Goal: Communication & Community: Answer question/provide support

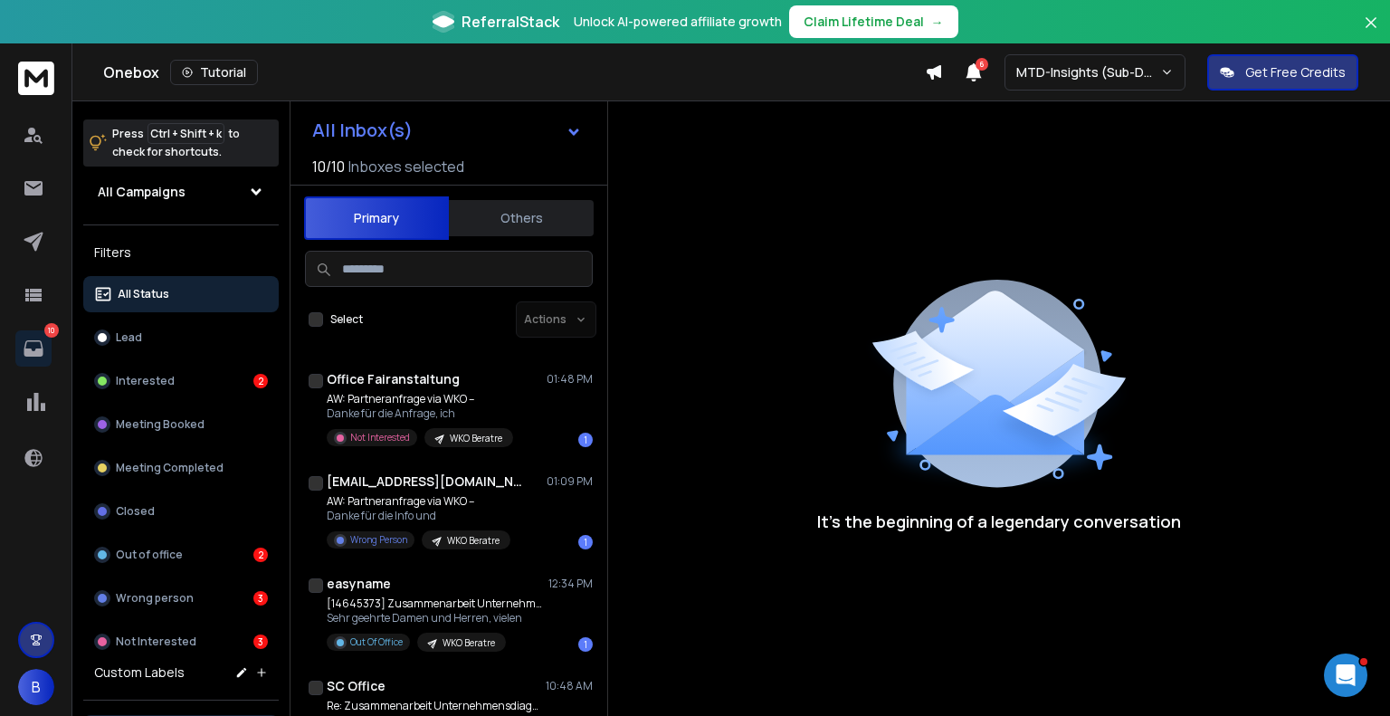
click at [510, 405] on p "AW: Partneranfrage via WKO –" at bounding box center [420, 399] width 186 height 14
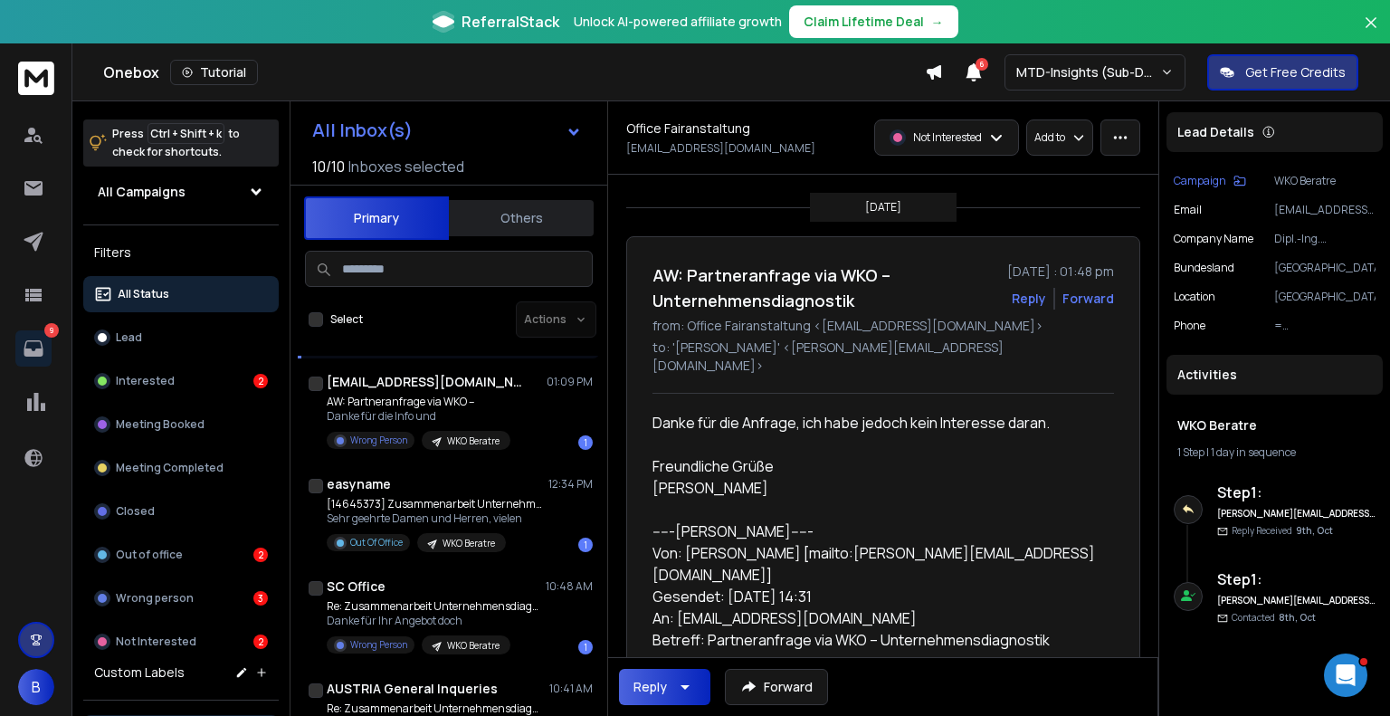
scroll to position [101, 0]
click at [508, 396] on p "AW: Partneranfrage via WKO –" at bounding box center [419, 400] width 184 height 14
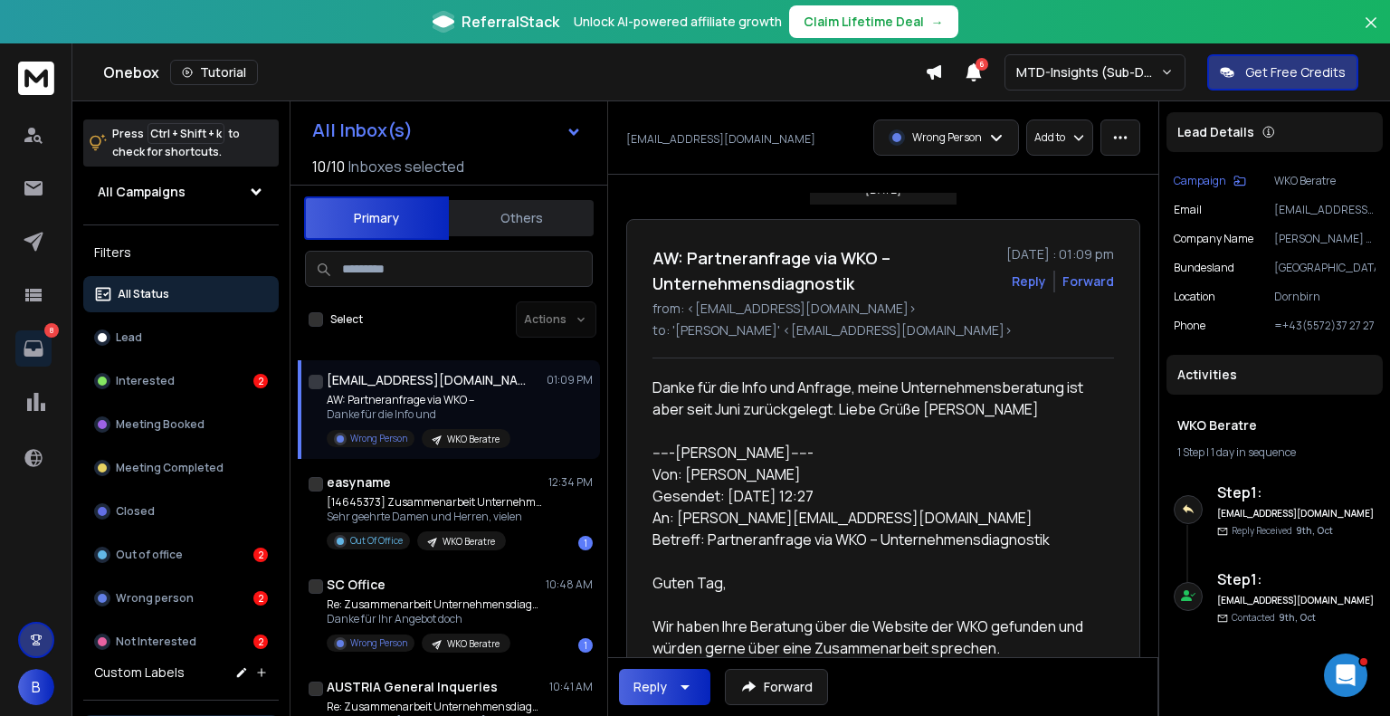
scroll to position [7, 0]
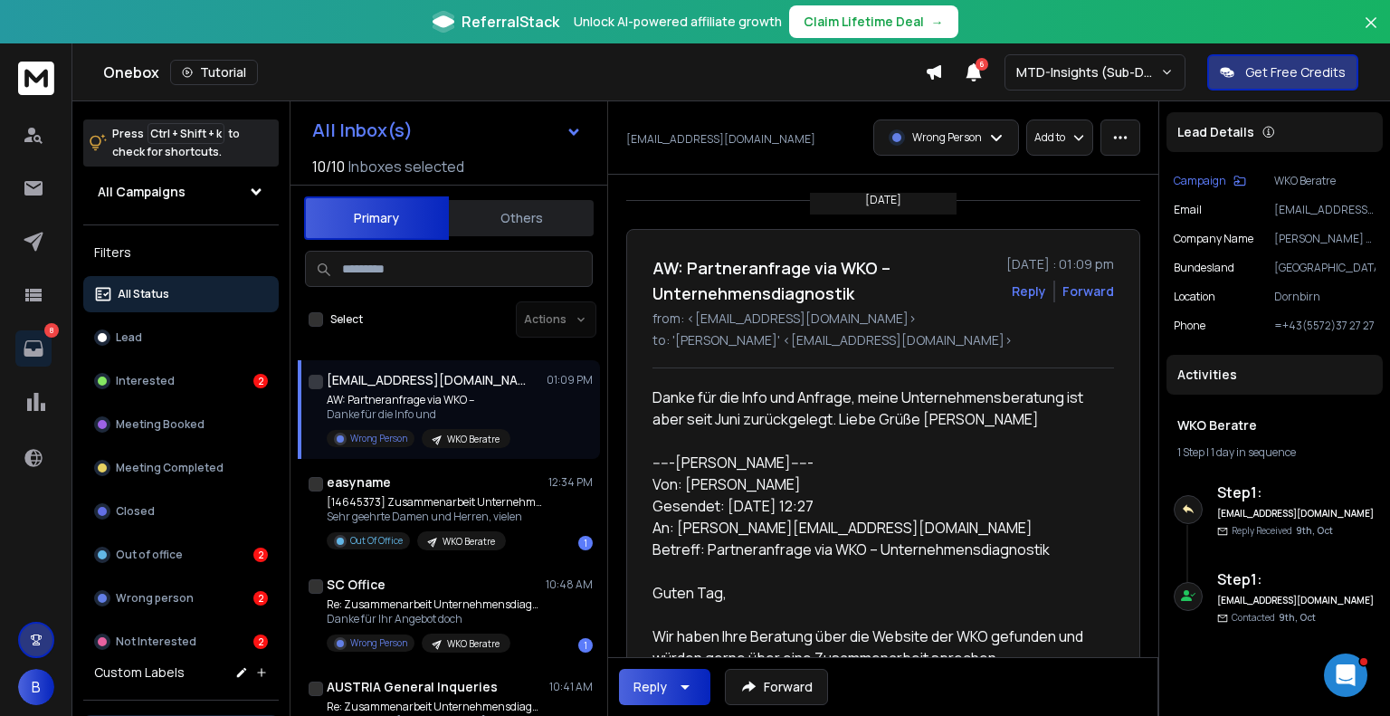
click at [948, 119] on div "[EMAIL_ADDRESS][DOMAIN_NAME] Wrong Person Add to Wrong Person Add to" at bounding box center [883, 137] width 550 height 73
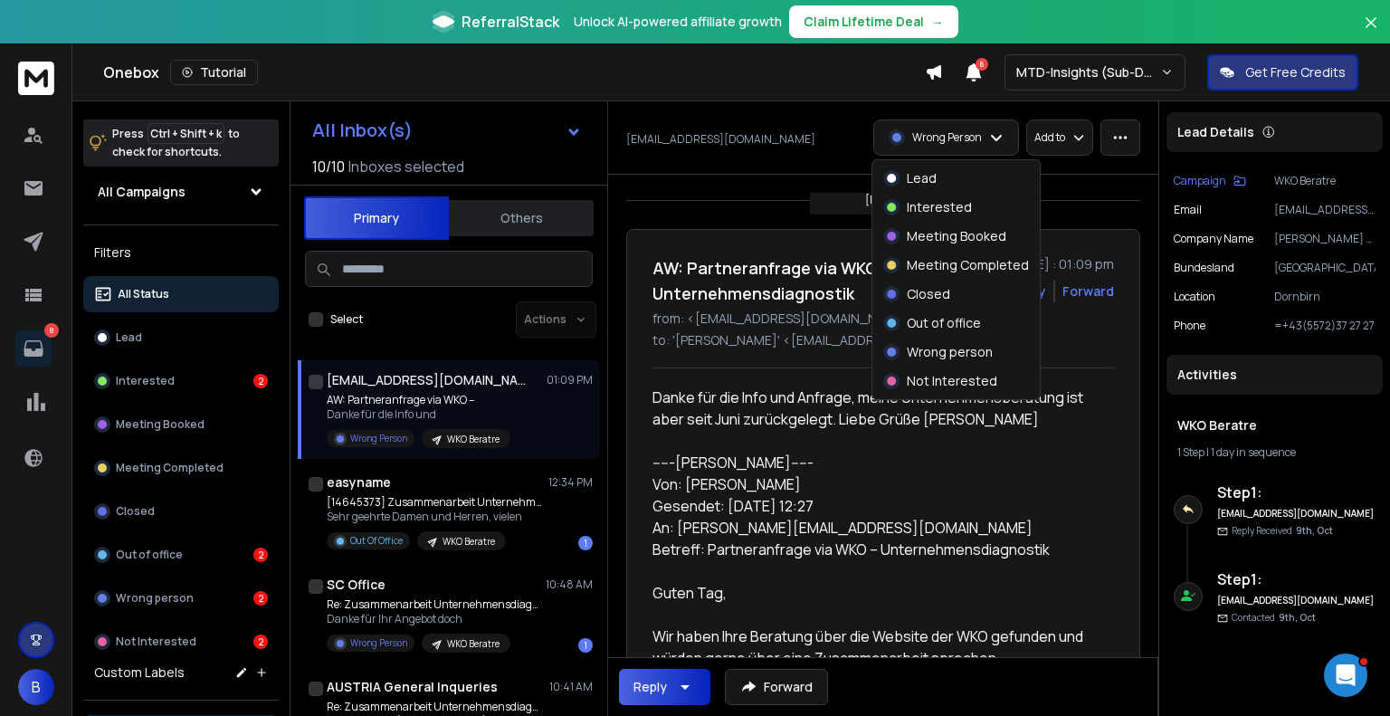
click at [939, 144] on p "Wrong Person" at bounding box center [947, 137] width 70 height 14
click at [920, 381] on p "Not Interested" at bounding box center [952, 381] width 91 height 18
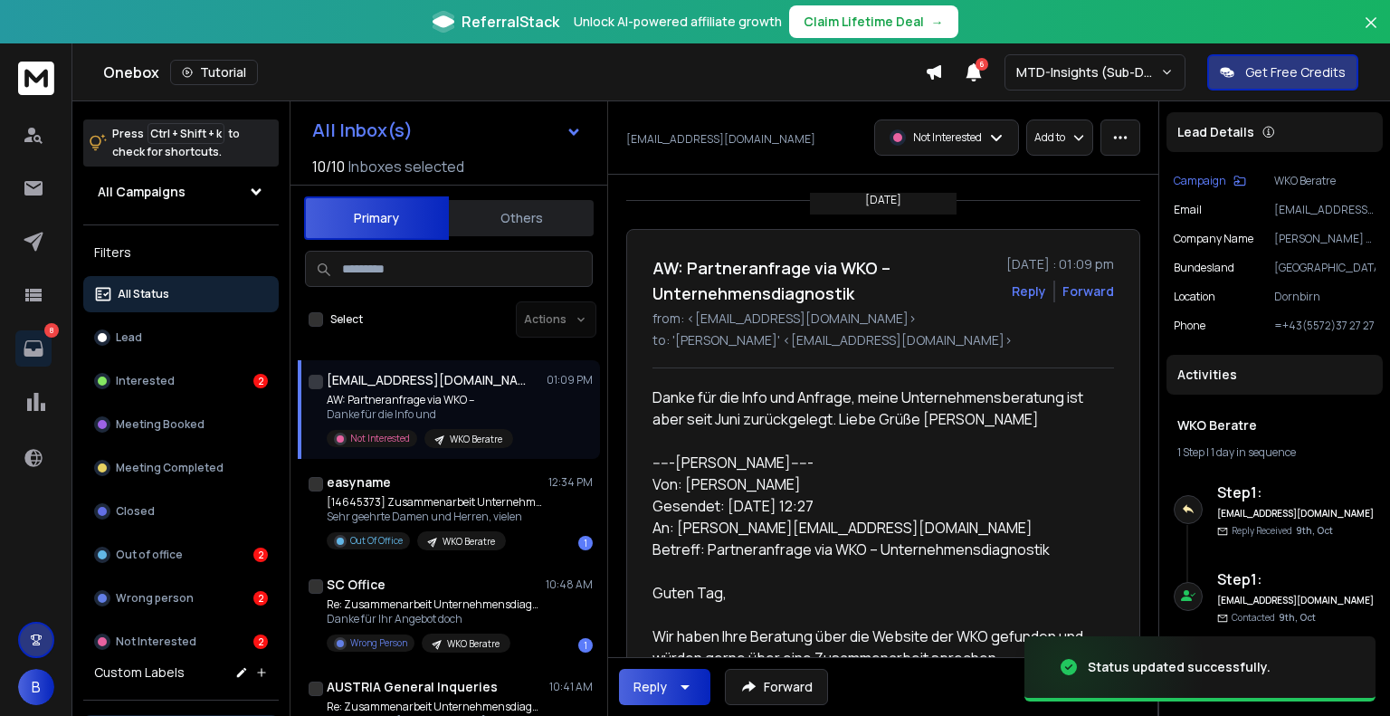
click at [483, 495] on p "[14645373] Zusammenarbeit Unternehmensdiagnostik?" at bounding box center [435, 502] width 217 height 14
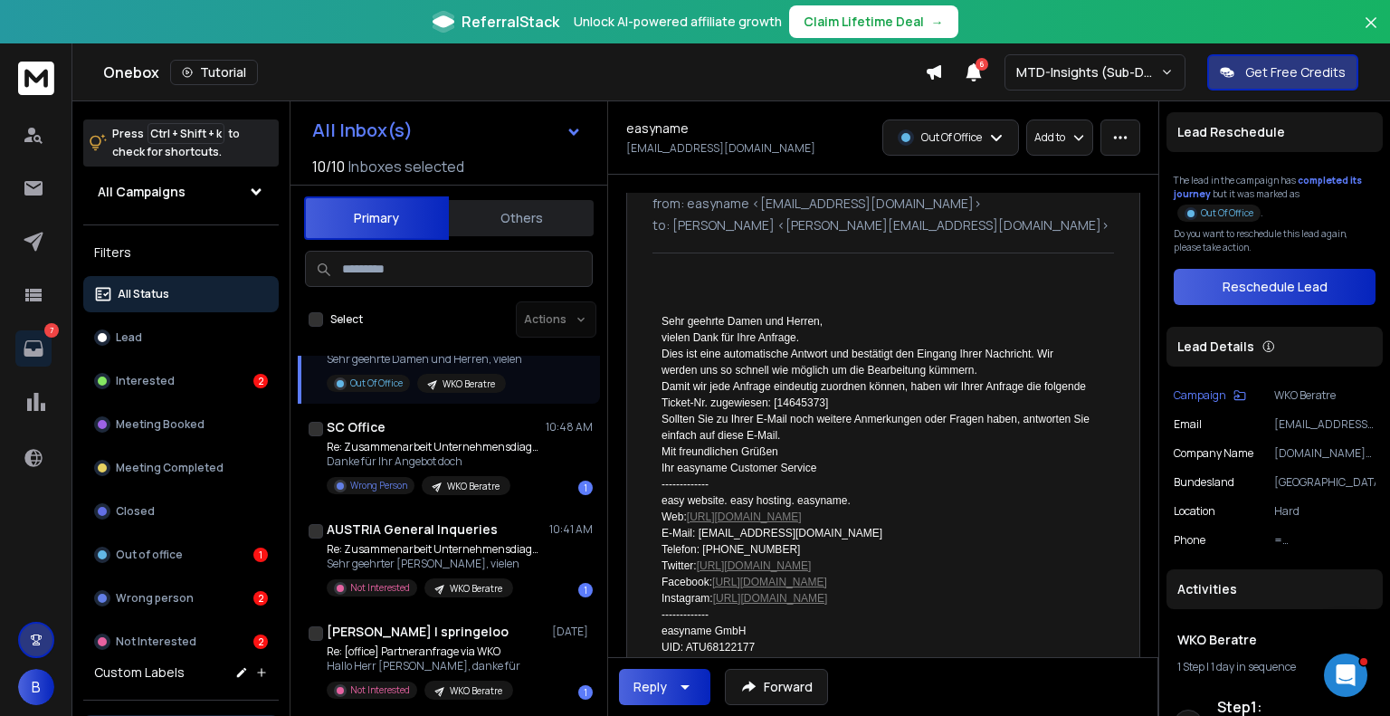
scroll to position [260, 0]
click at [497, 439] on p "Re: Zusammenarbeit Unternehmensdiagnostik?" at bounding box center [435, 446] width 217 height 14
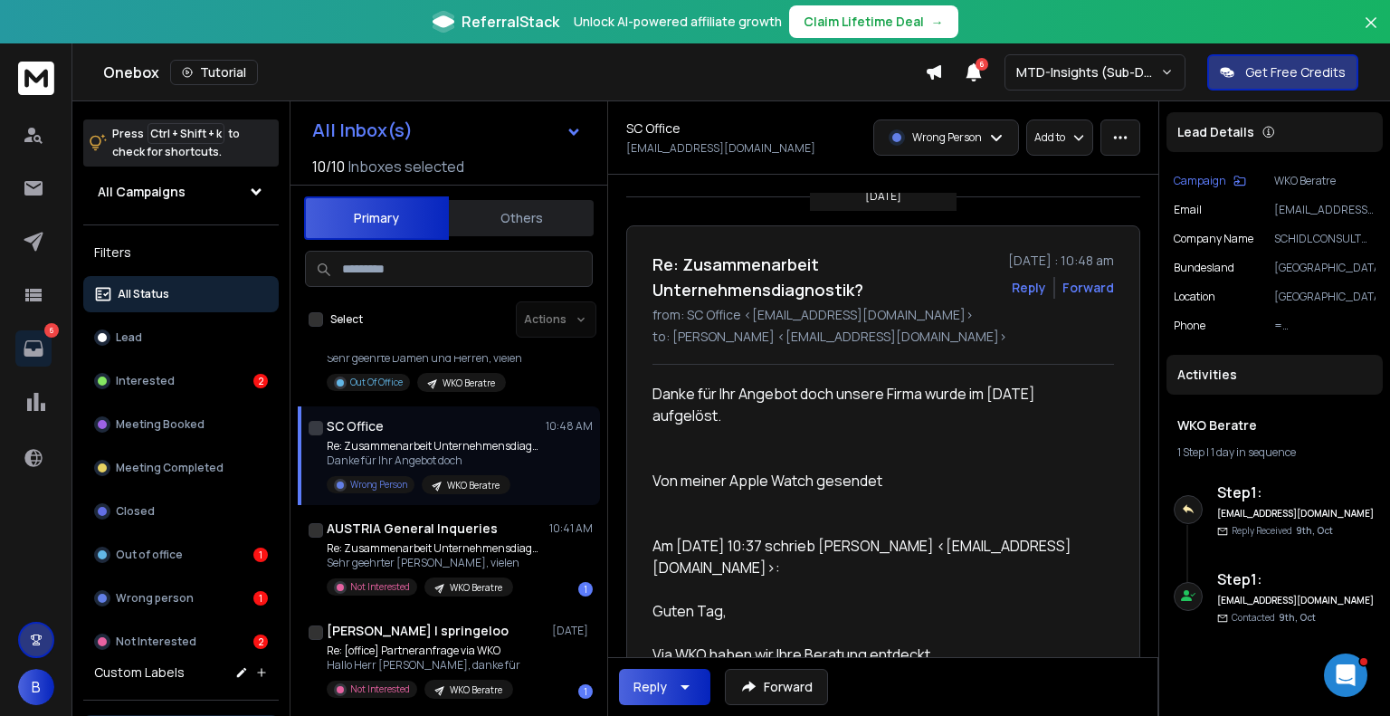
scroll to position [0, 0]
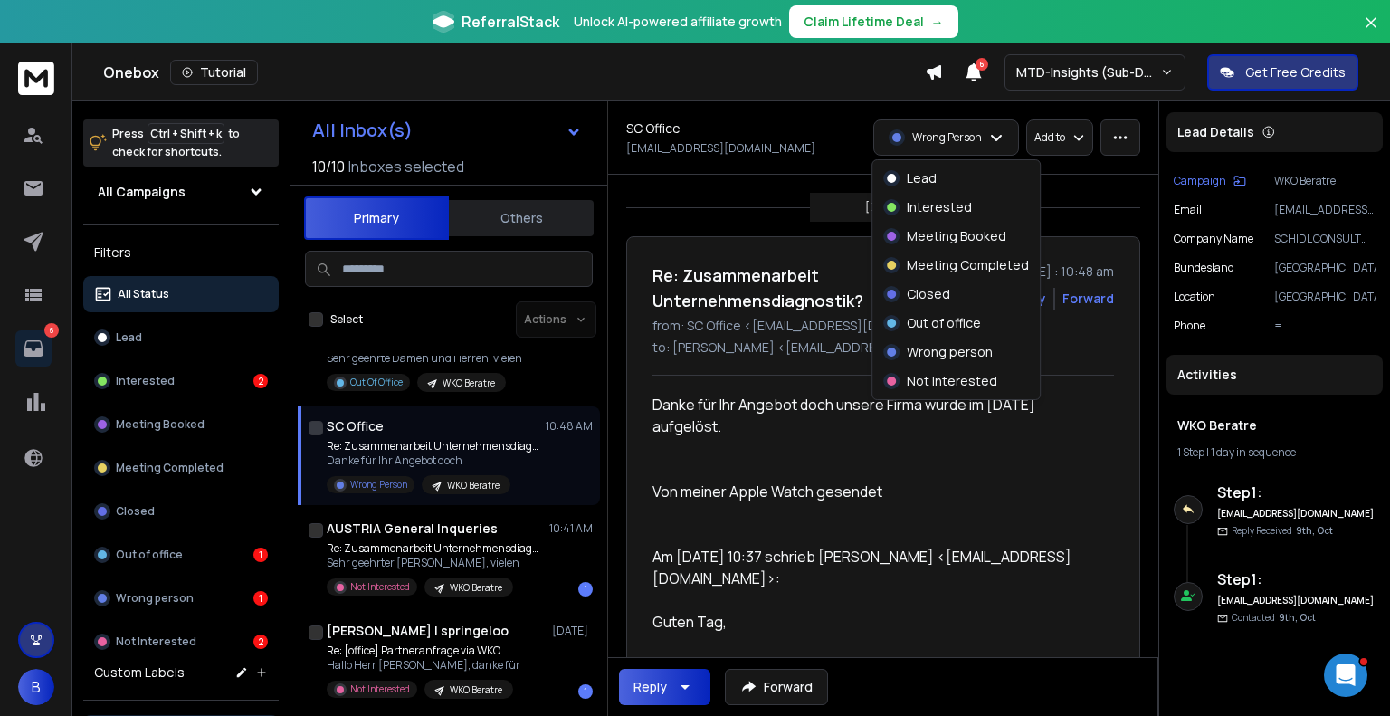
click at [979, 147] on div "Wrong Person" at bounding box center [946, 137] width 144 height 34
click at [947, 382] on p "Not Interested" at bounding box center [952, 381] width 91 height 18
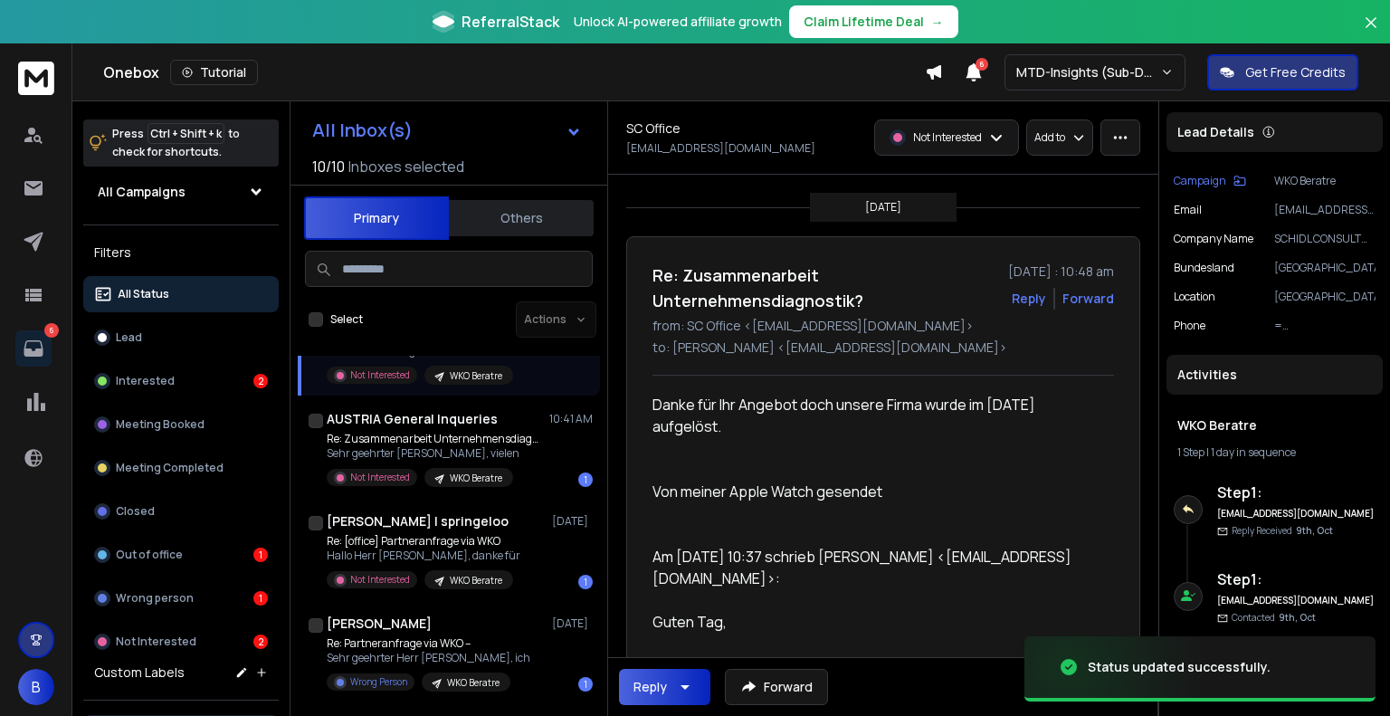
scroll to position [372, 0]
click at [499, 434] on p "Re: Zusammenarbeit Unternehmensdiagnostik?" at bounding box center [435, 436] width 217 height 14
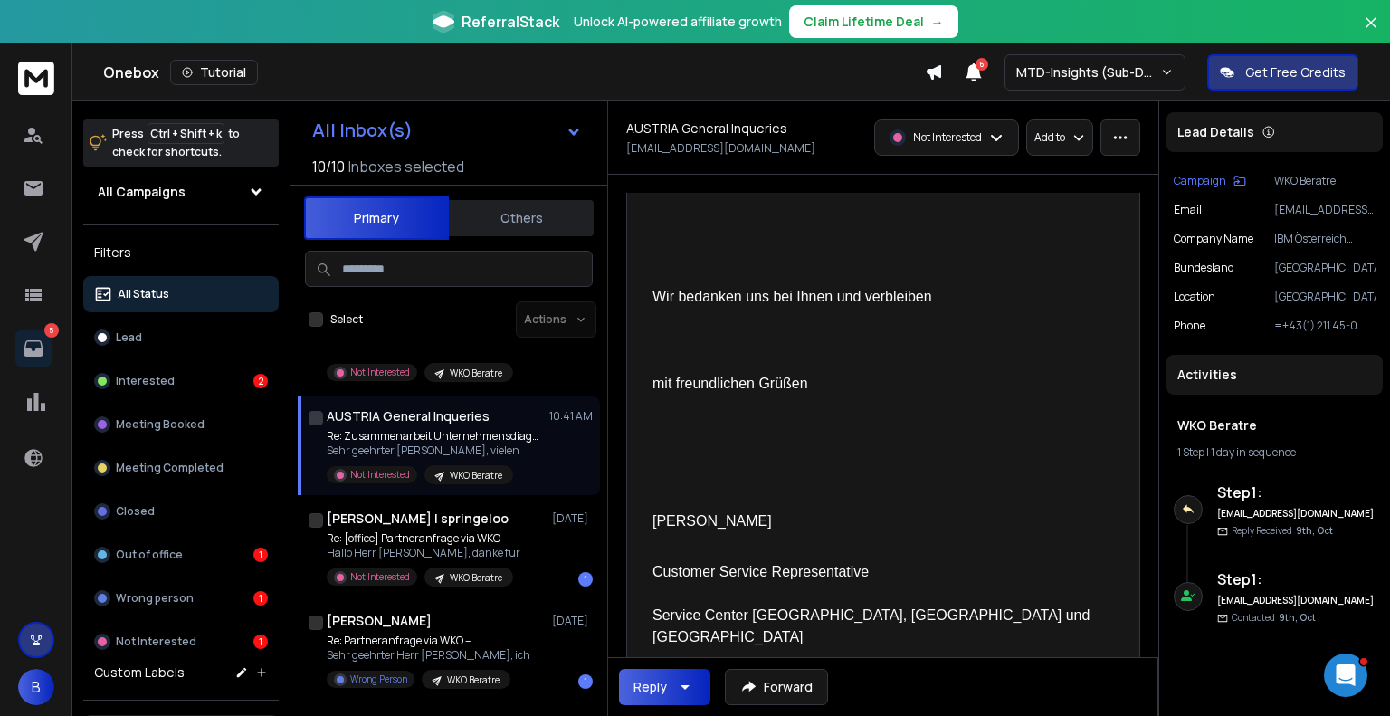
scroll to position [814, 0]
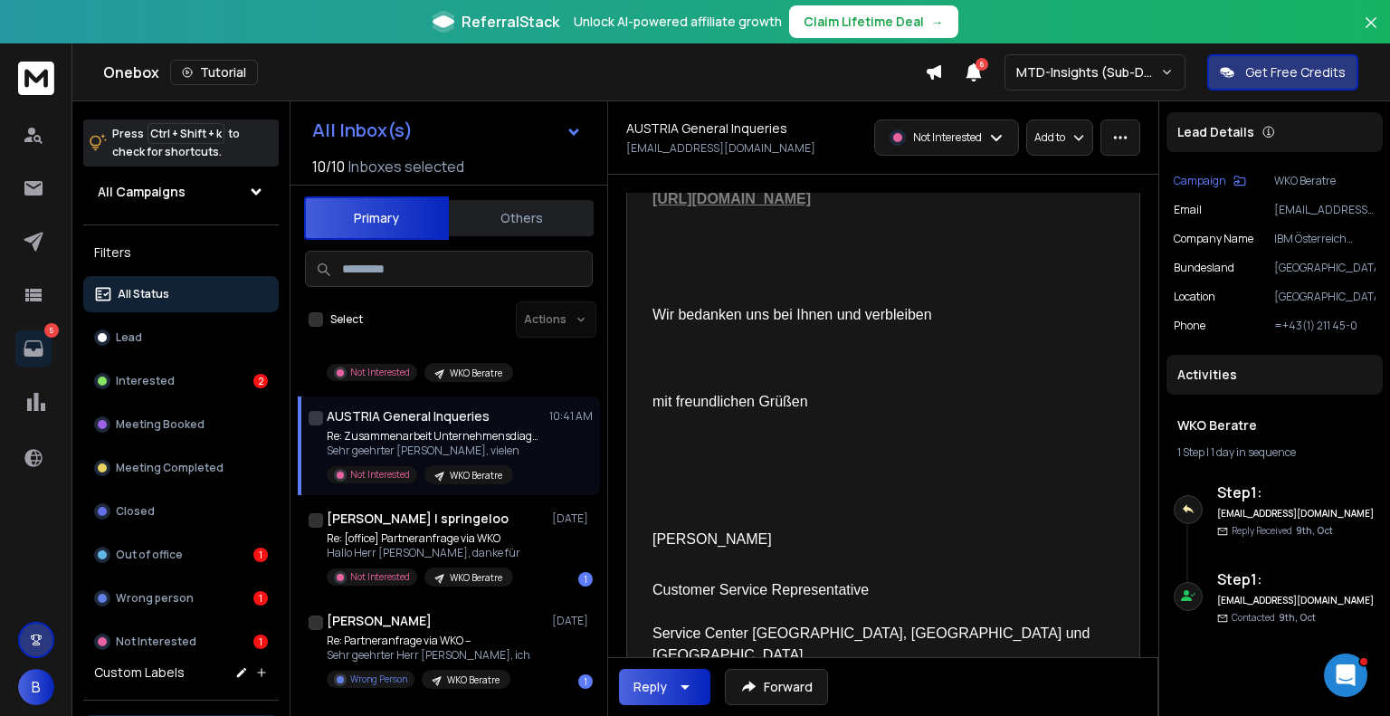
click at [502, 539] on p "Re: [office] Partneranfrage via WKO" at bounding box center [424, 538] width 194 height 14
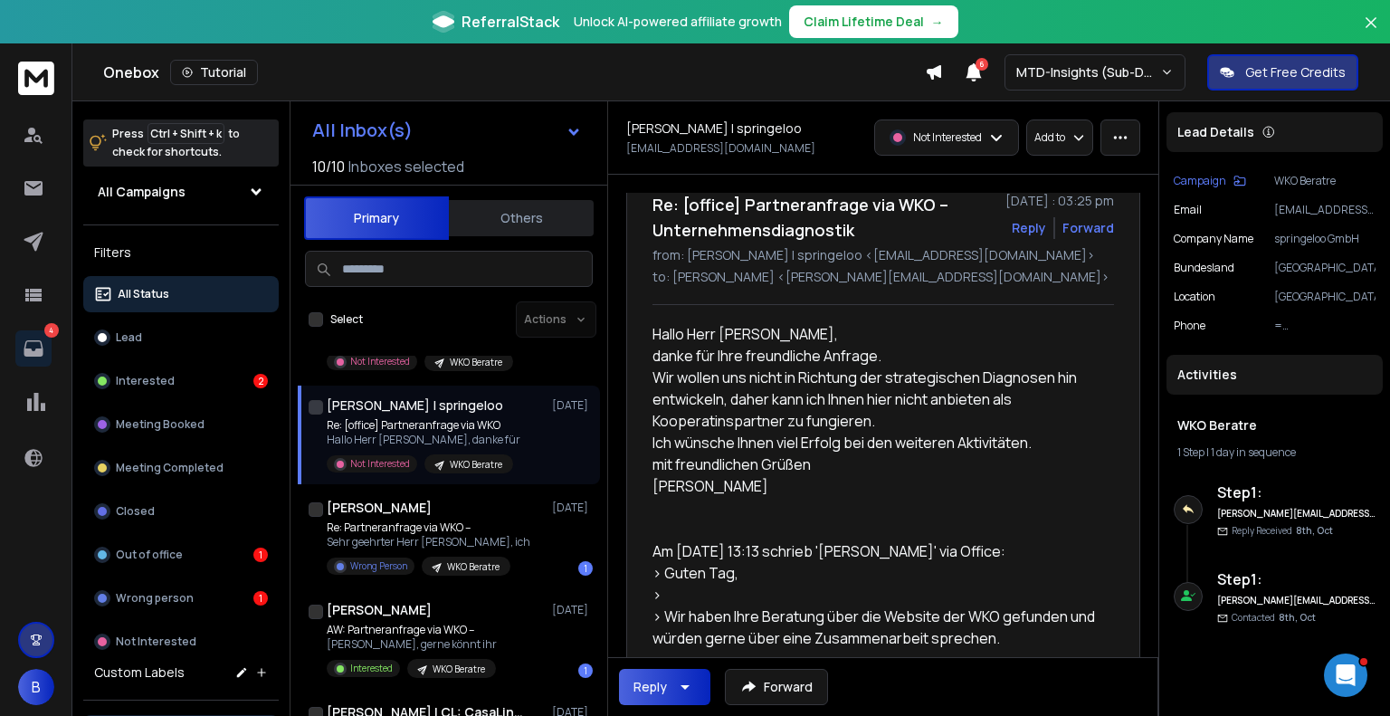
scroll to position [488, 0]
click at [485, 510] on div "[PERSON_NAME] [DATE]" at bounding box center [460, 505] width 266 height 18
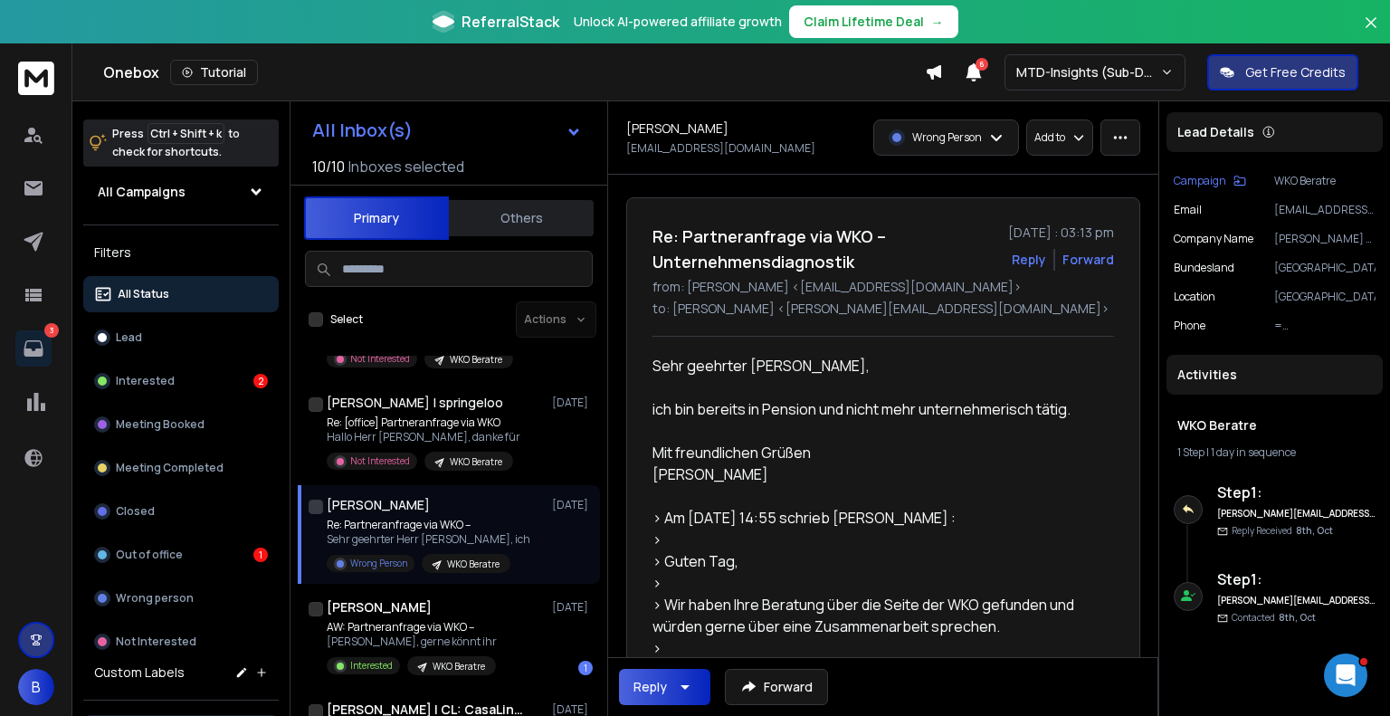
scroll to position [40, 0]
click at [958, 141] on p "Wrong Person" at bounding box center [947, 137] width 70 height 14
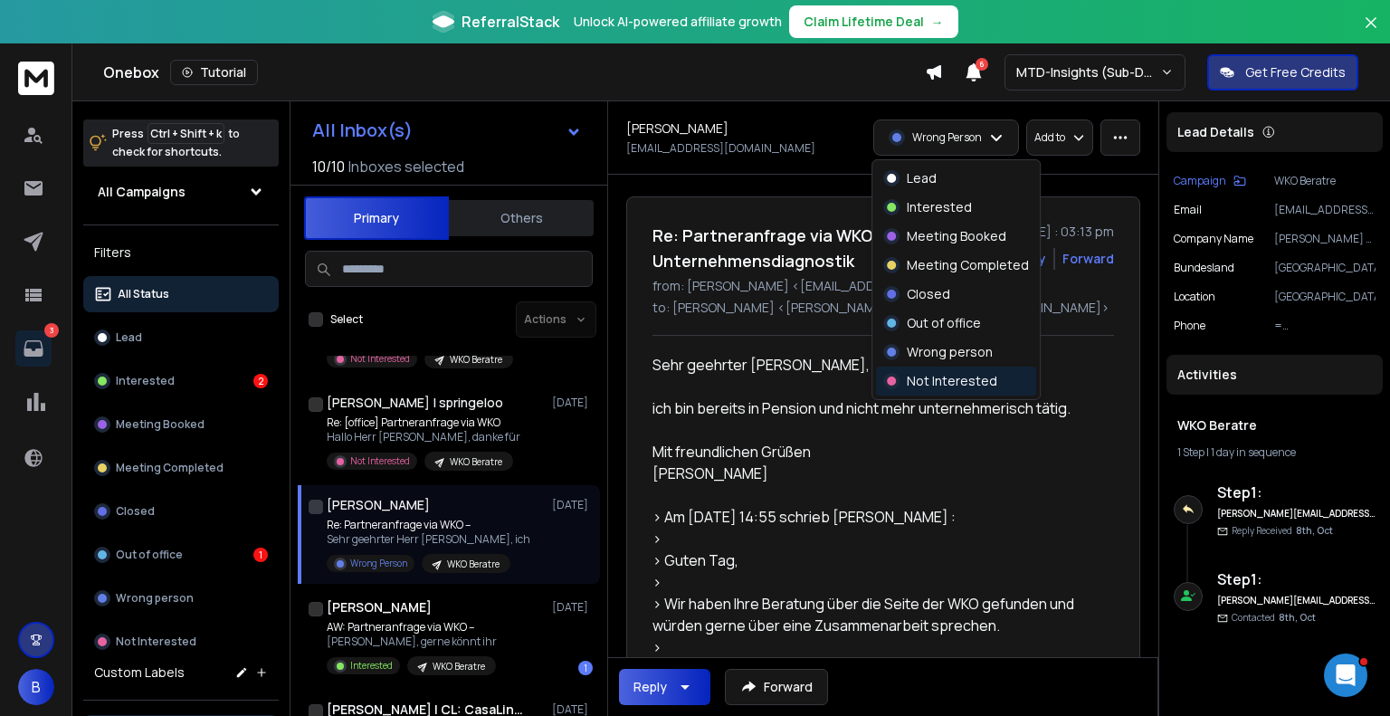
click at [919, 380] on p "Not Interested" at bounding box center [952, 381] width 91 height 18
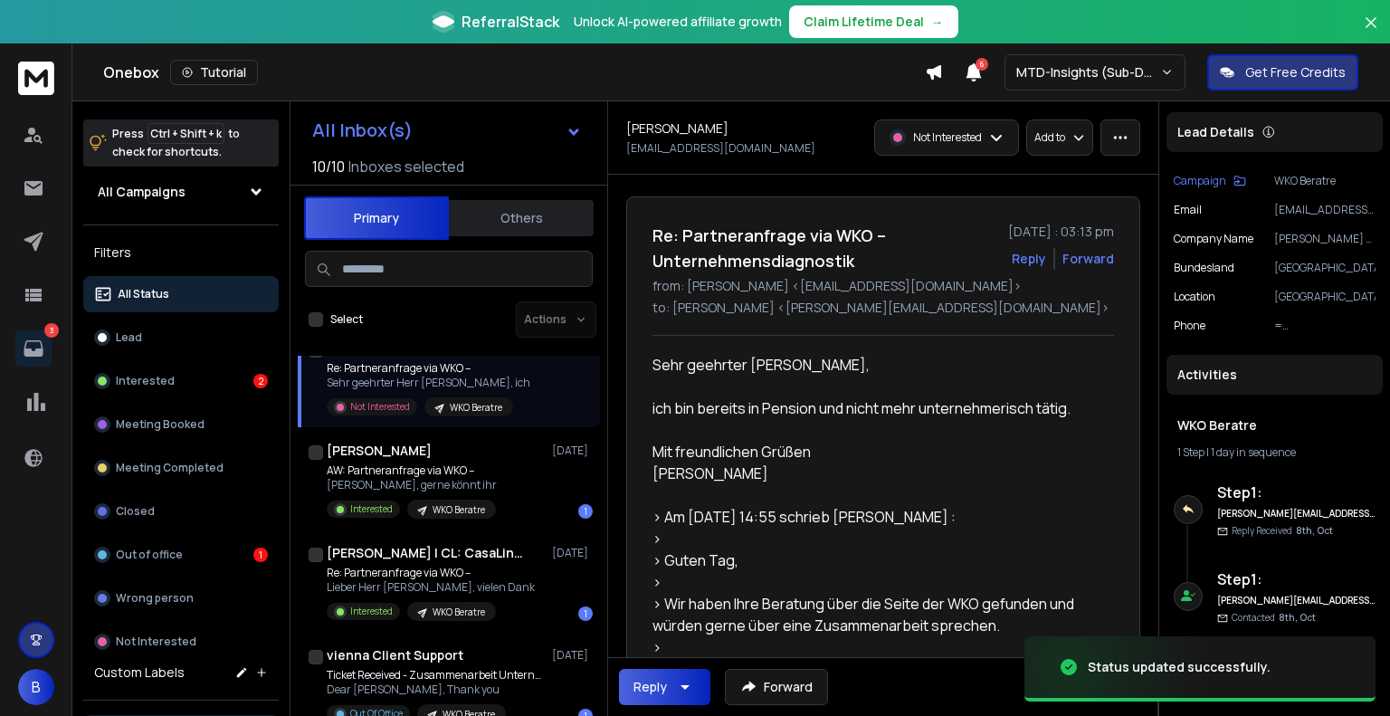
scroll to position [647, 0]
click at [510, 462] on div "AW: Partneranfrage via WKO – [PERSON_NAME], gerne könnt ihr Interested WKO Bera…" at bounding box center [460, 488] width 266 height 55
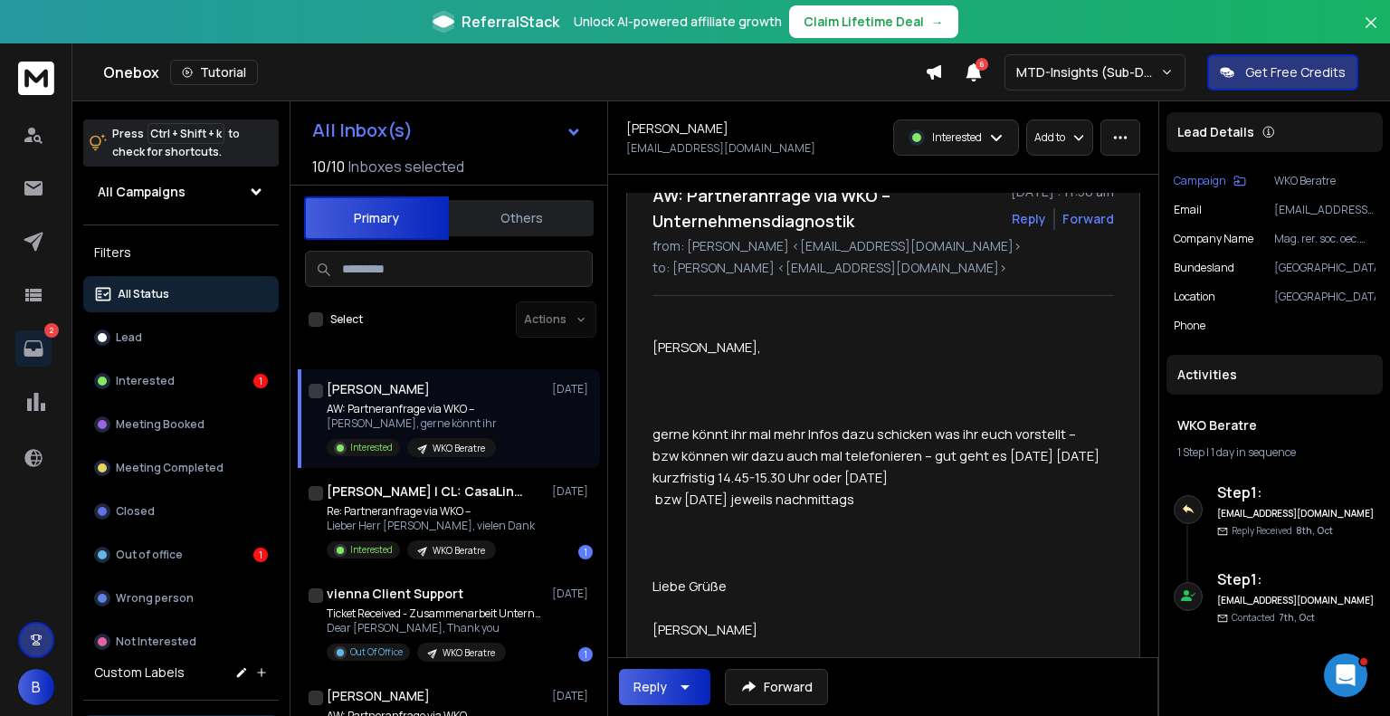
scroll to position [707, 0]
click at [500, 504] on div "Re: Partneranfrage via WKO – Lieber [PERSON_NAME], vielen Dank Interested WKO B…" at bounding box center [460, 530] width 266 height 55
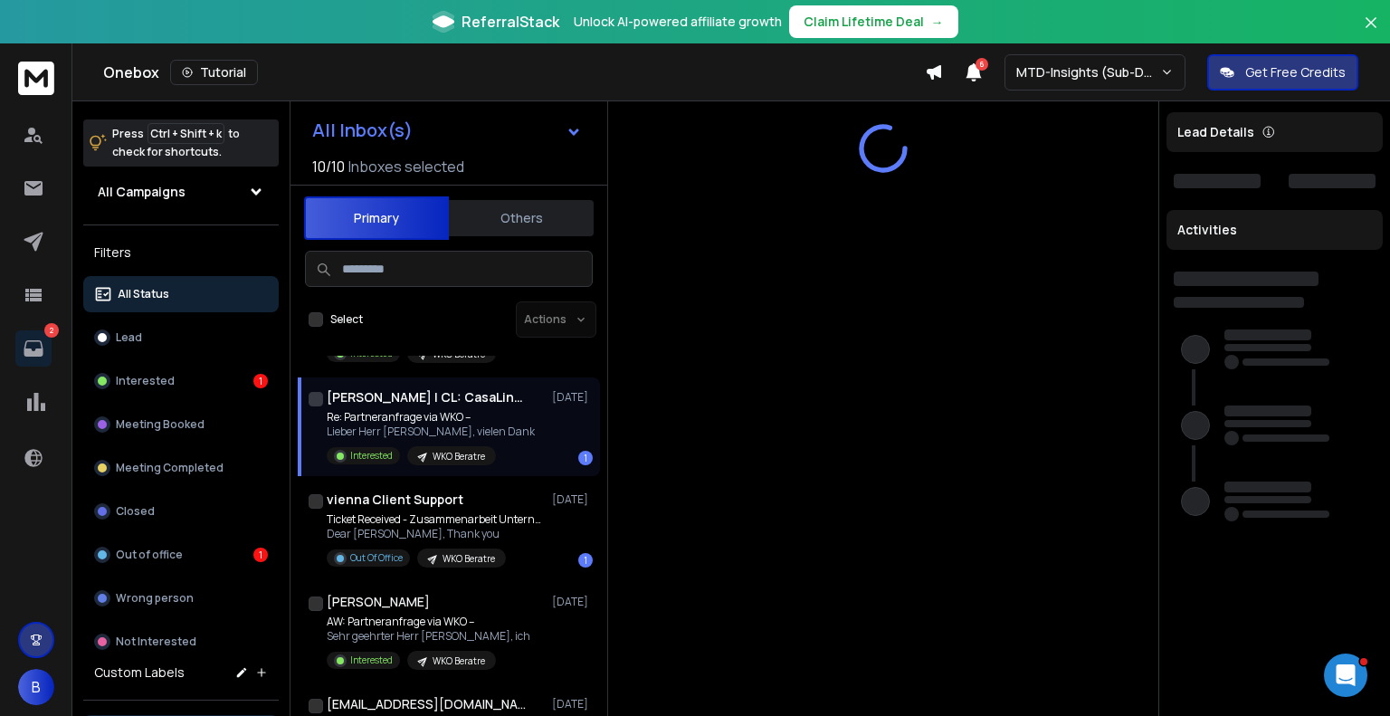
scroll to position [756, 0]
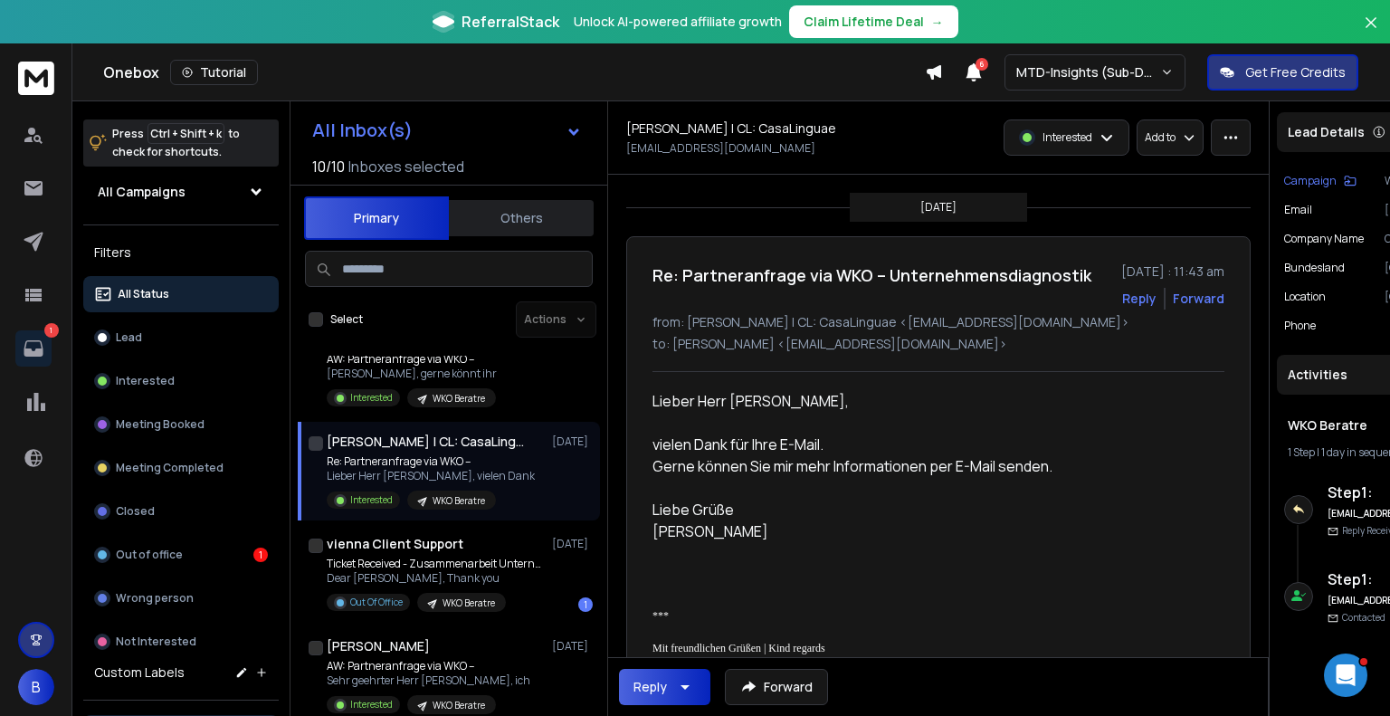
click at [451, 571] on p "Dear [PERSON_NAME], Thank you" at bounding box center [435, 578] width 217 height 14
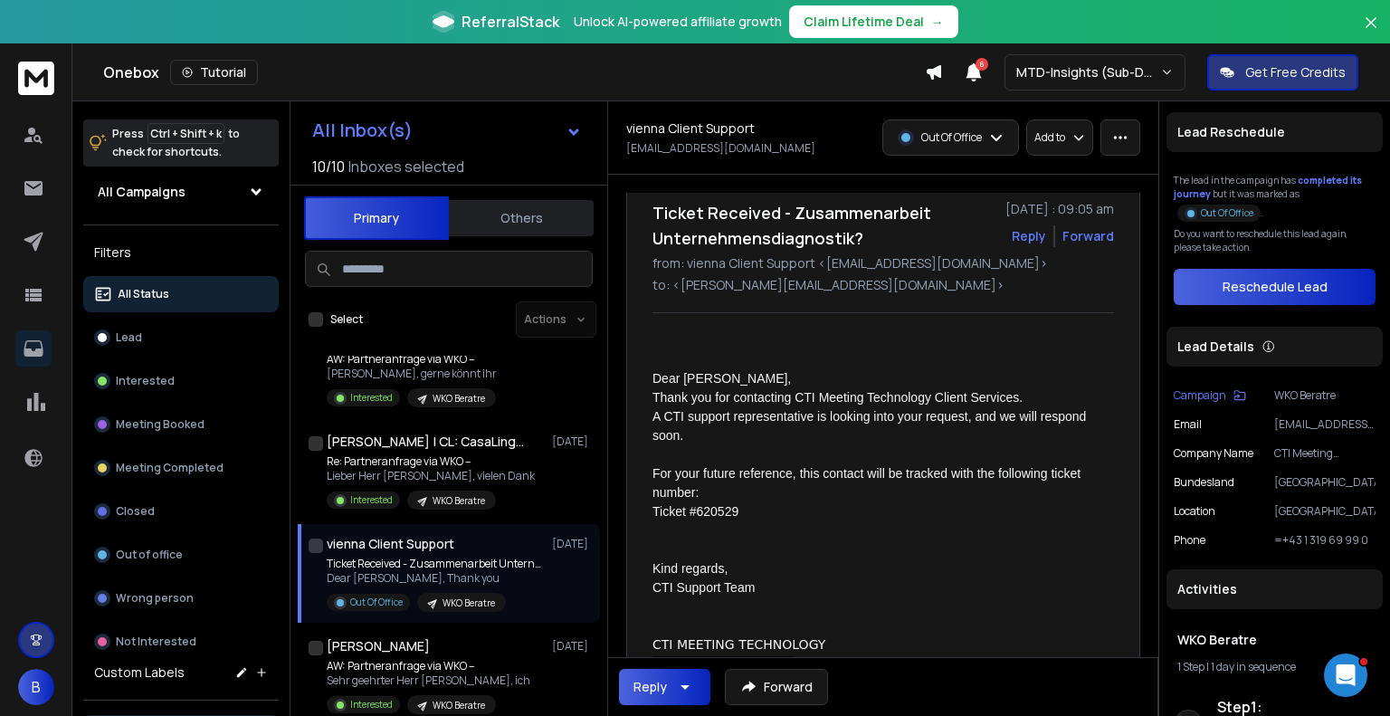
scroll to position [96, 0]
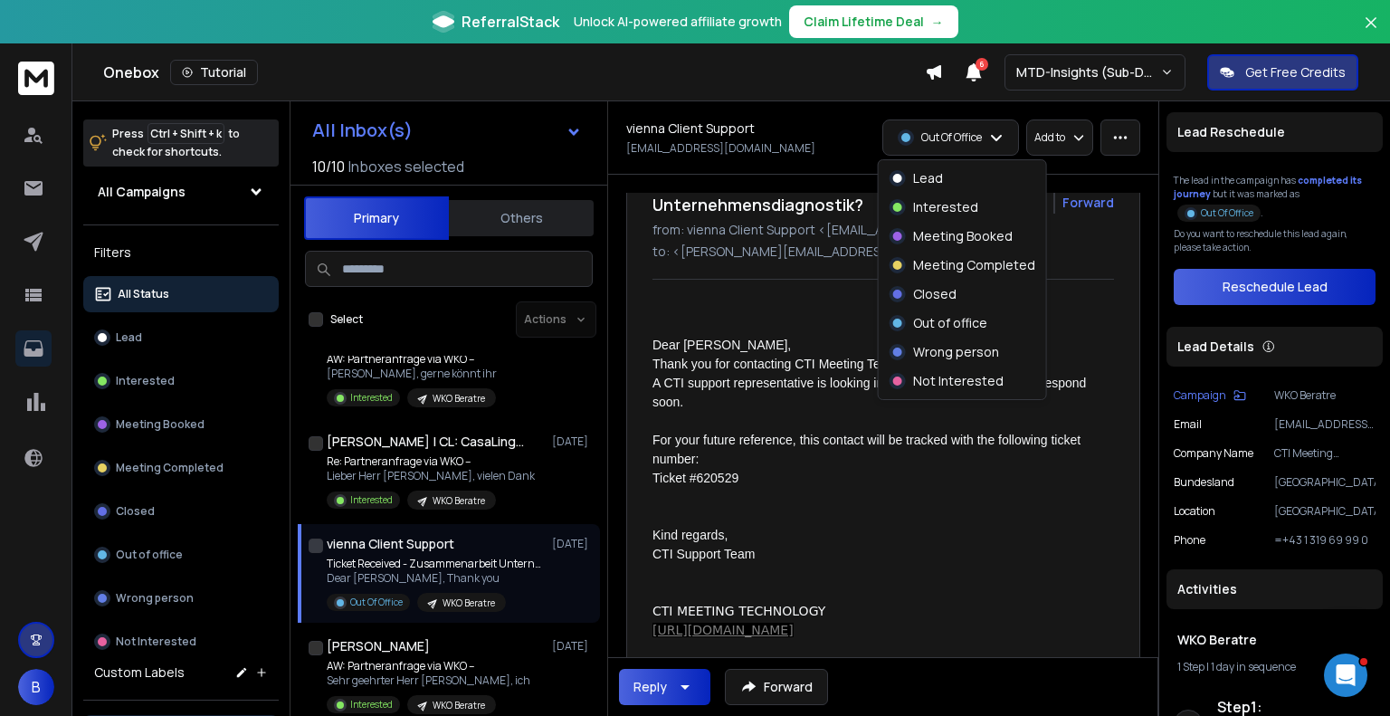
click at [952, 138] on p "Out Of Office" at bounding box center [951, 137] width 61 height 14
click at [945, 207] on p "Interested" at bounding box center [945, 207] width 65 height 18
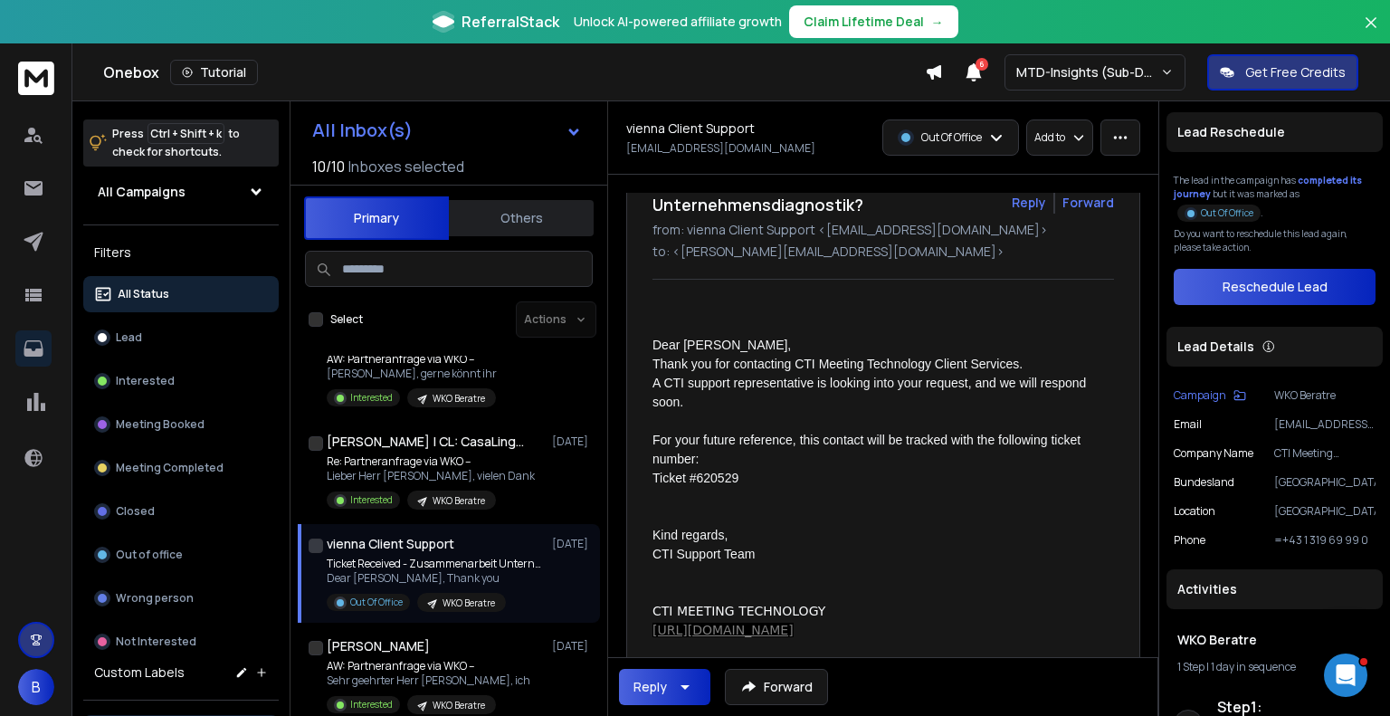
click at [492, 452] on div "[PERSON_NAME] | CL: CasaLinguae [DATE] Re: Partneranfrage via WKO – Lieber Herr…" at bounding box center [460, 471] width 266 height 77
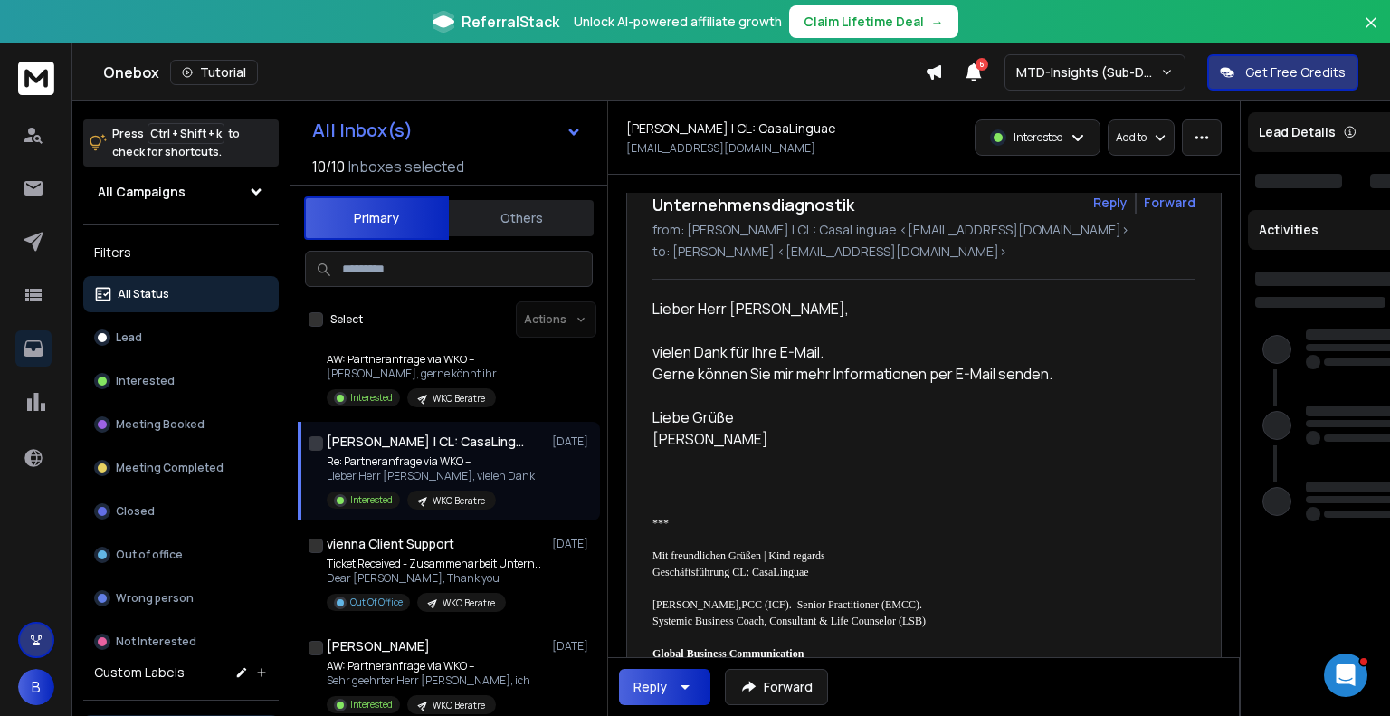
click at [1026, 144] on p "Interested" at bounding box center [1039, 137] width 50 height 14
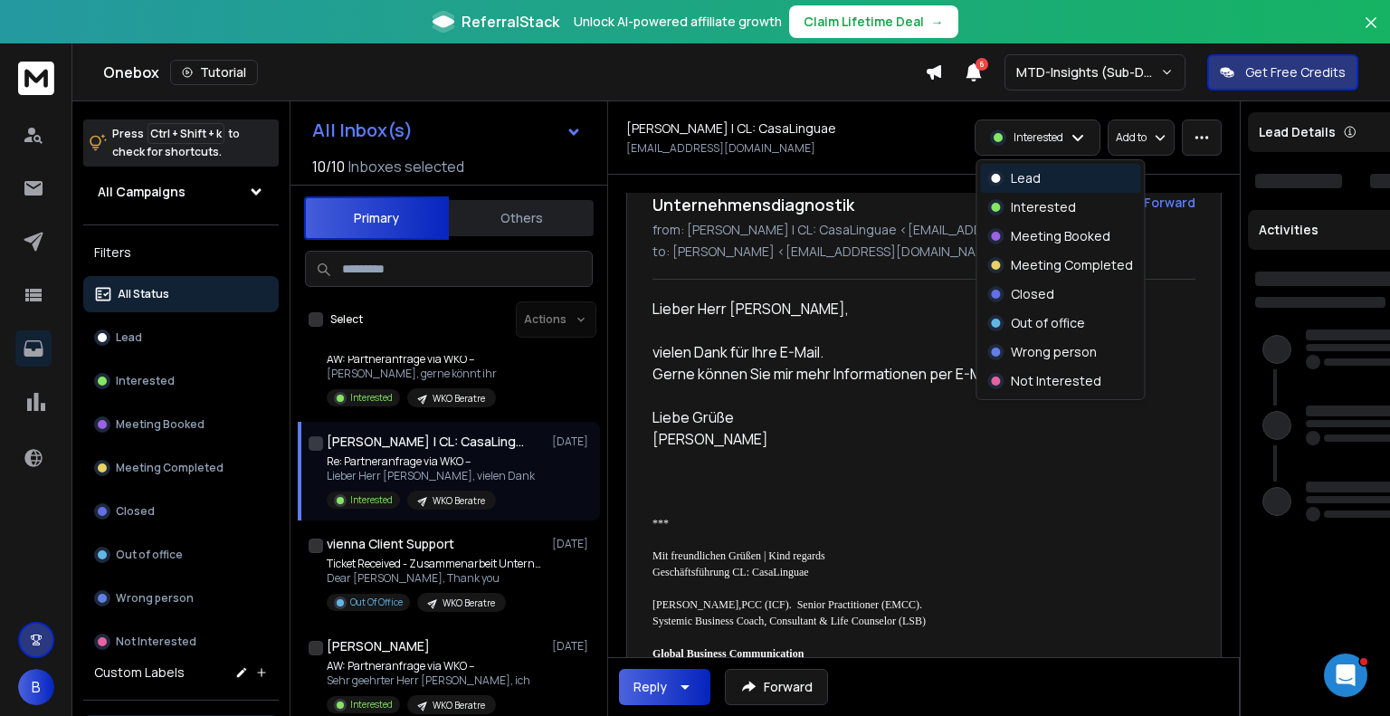
click at [1020, 180] on p "Lead" at bounding box center [1026, 178] width 30 height 18
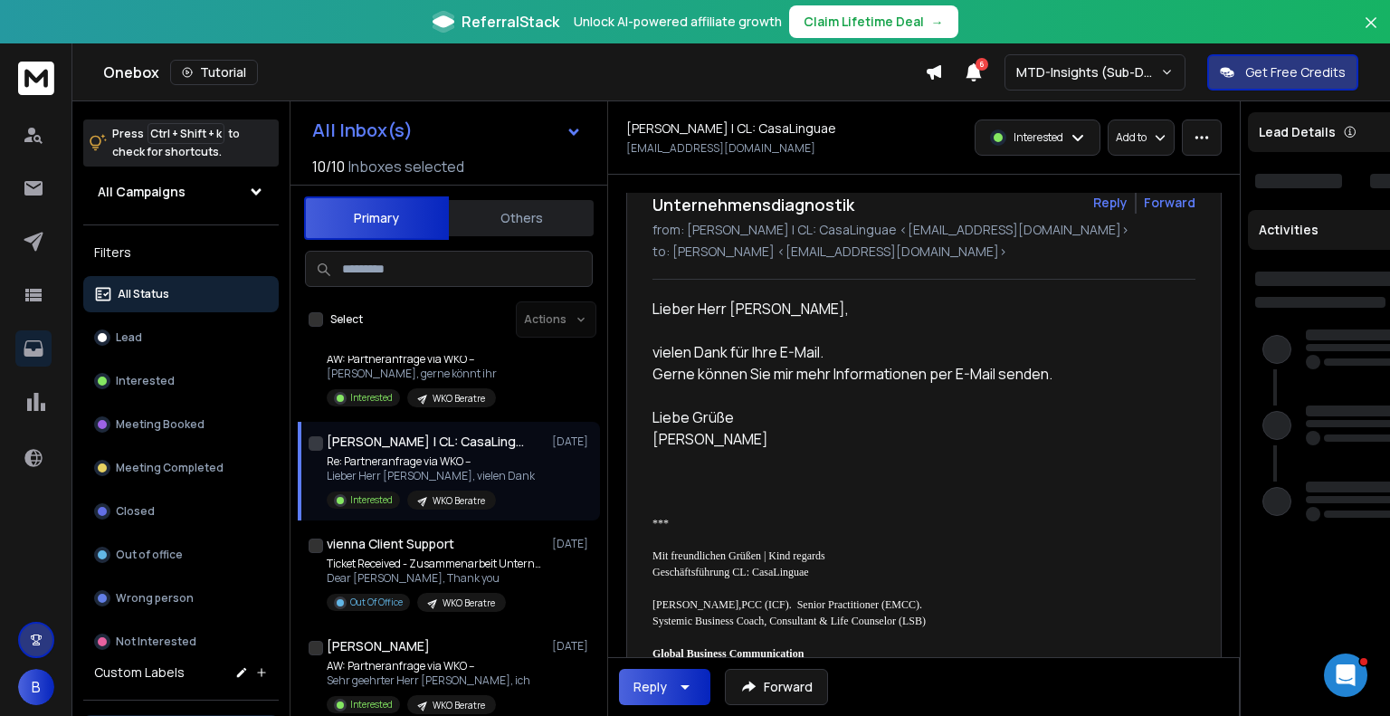
click at [478, 374] on p "[PERSON_NAME], gerne könnt ihr" at bounding box center [412, 374] width 170 height 14
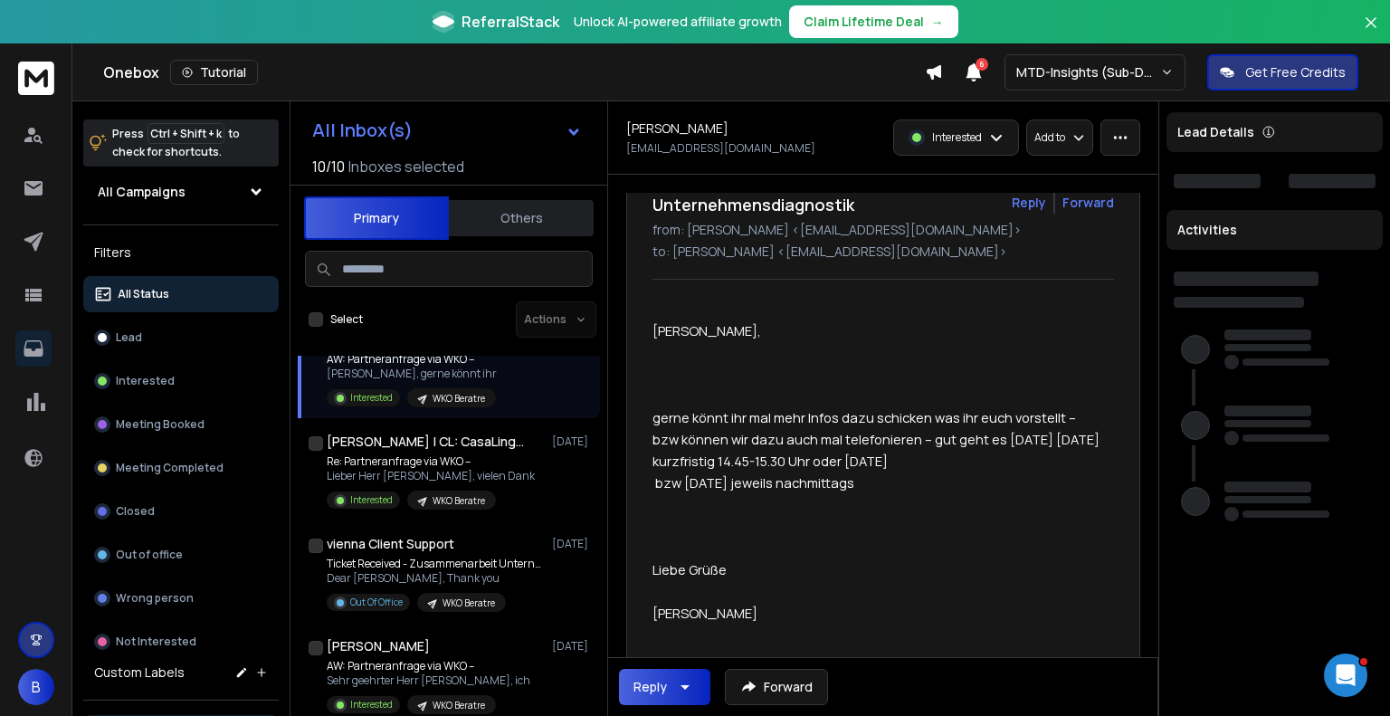
click at [974, 133] on p "Interested" at bounding box center [957, 137] width 50 height 14
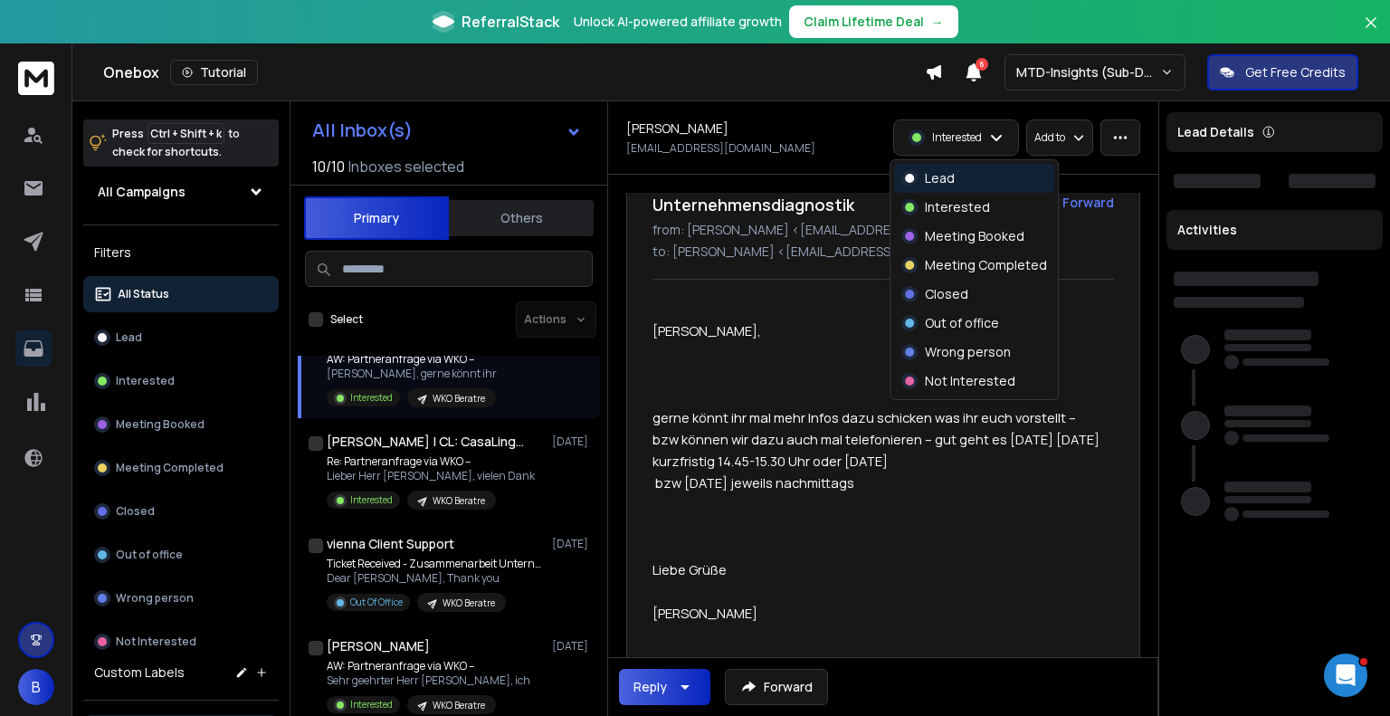
click at [951, 184] on p "Lead" at bounding box center [940, 178] width 30 height 18
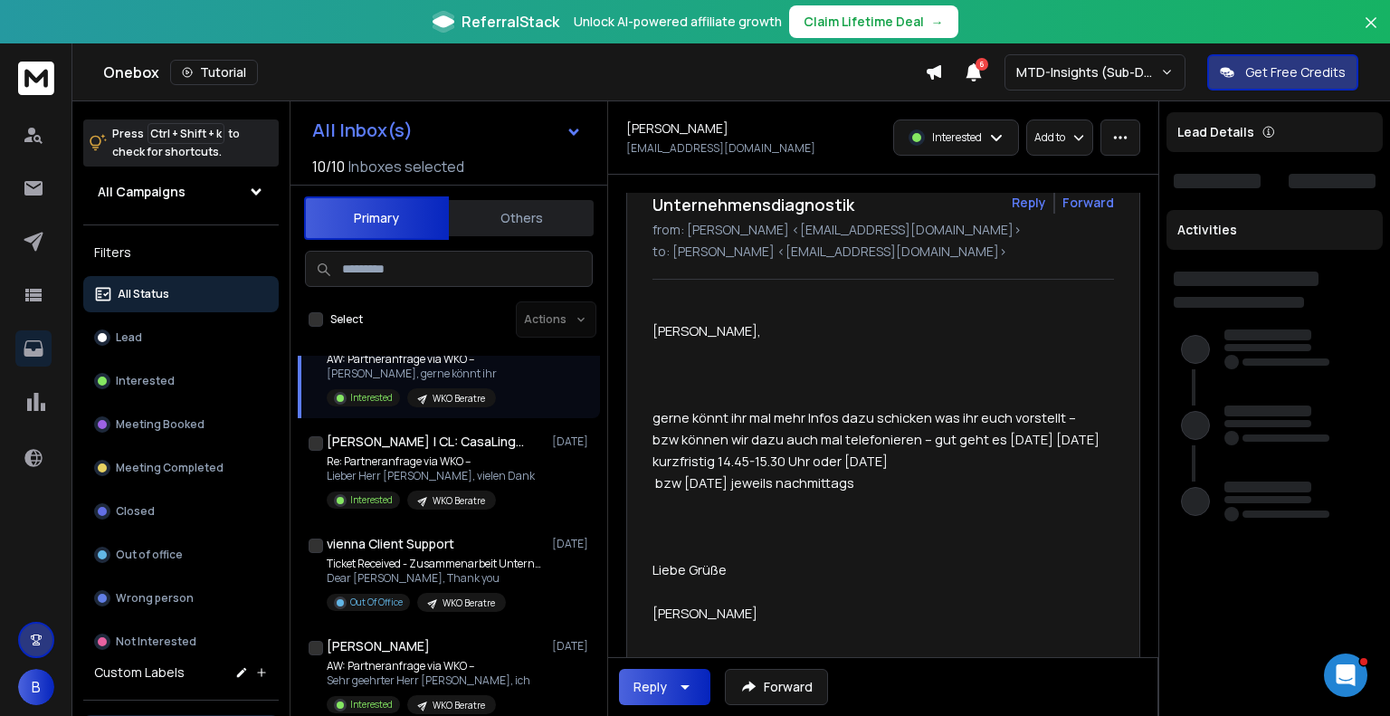
click at [501, 463] on div "Re: Partneranfrage via WKO – Lieber Herr [PERSON_NAME], vielen Dank Interested …" at bounding box center [460, 481] width 266 height 55
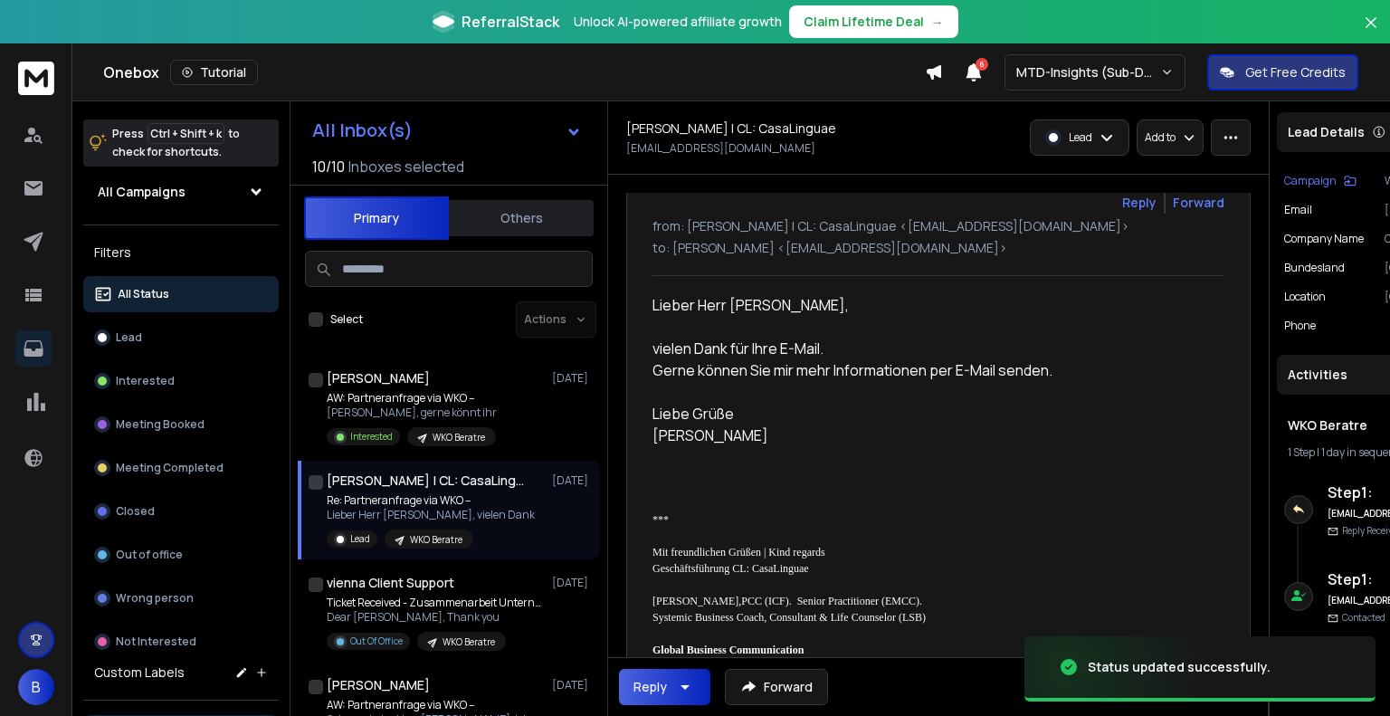
scroll to position [688, 0]
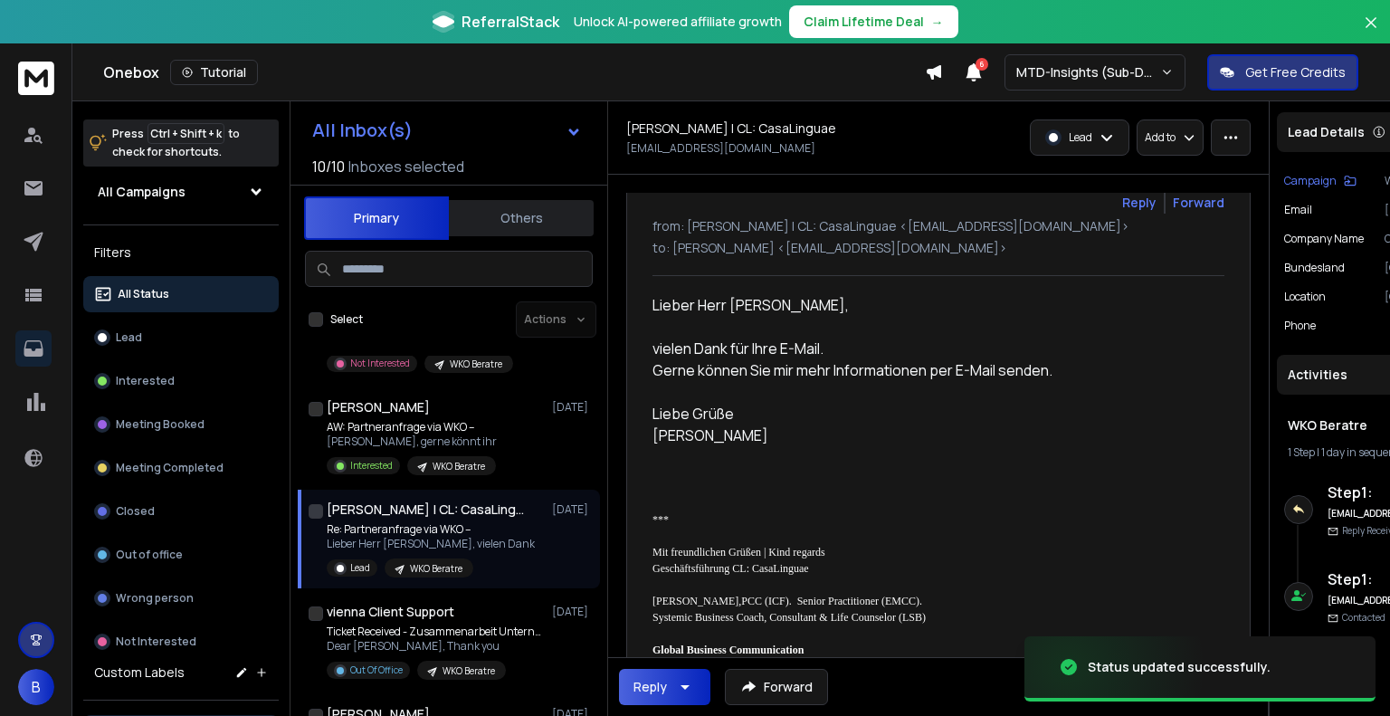
click at [525, 452] on div "AW: Partneranfrage via WKO – [PERSON_NAME], gerne könnt ihr Interested WKO Bera…" at bounding box center [460, 447] width 266 height 55
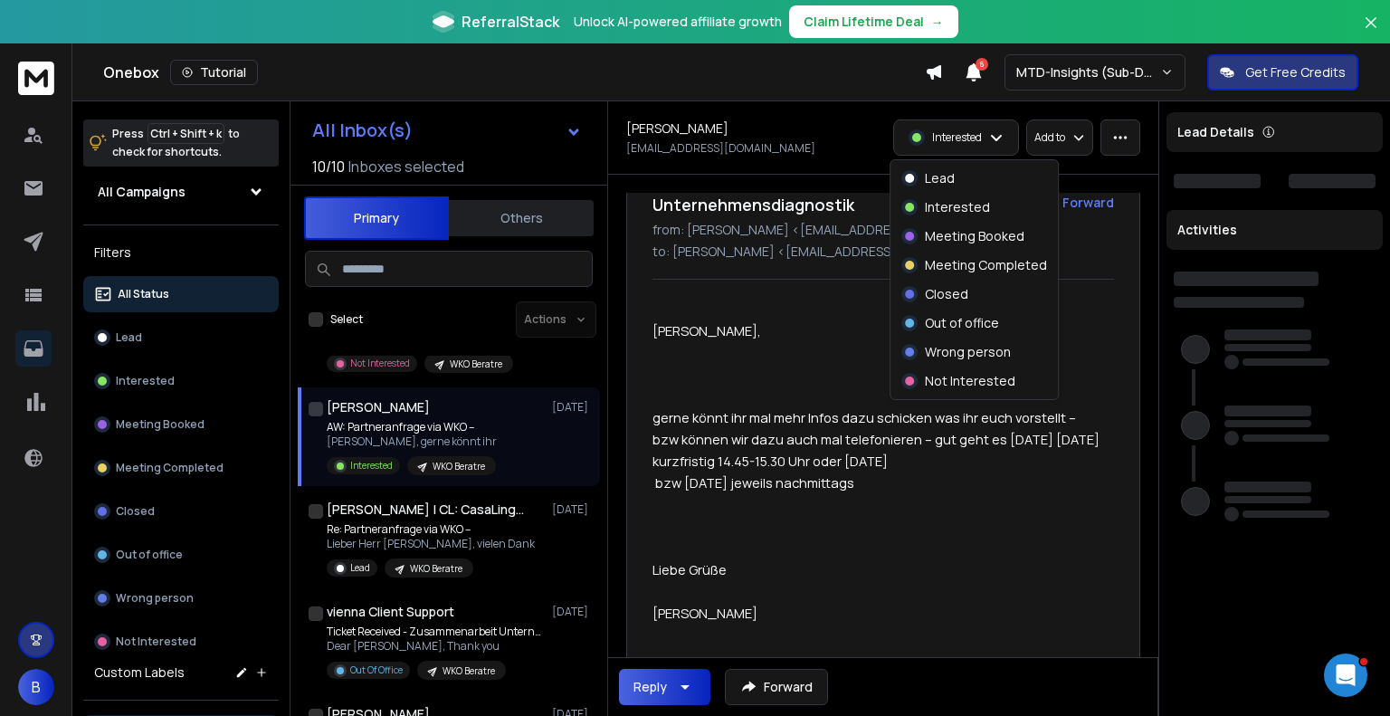
click at [957, 138] on p "Interested" at bounding box center [957, 137] width 50 height 14
click at [931, 184] on p "Lead" at bounding box center [940, 178] width 30 height 18
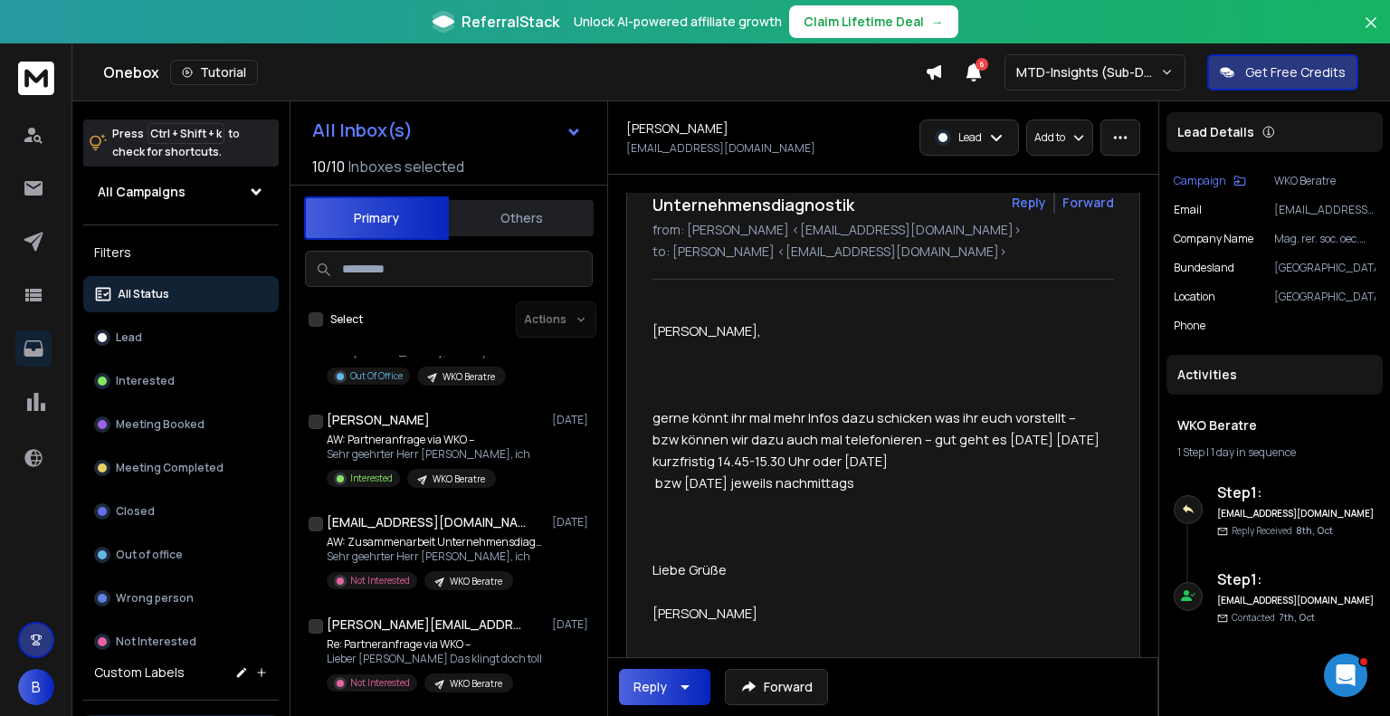
scroll to position [989, 0]
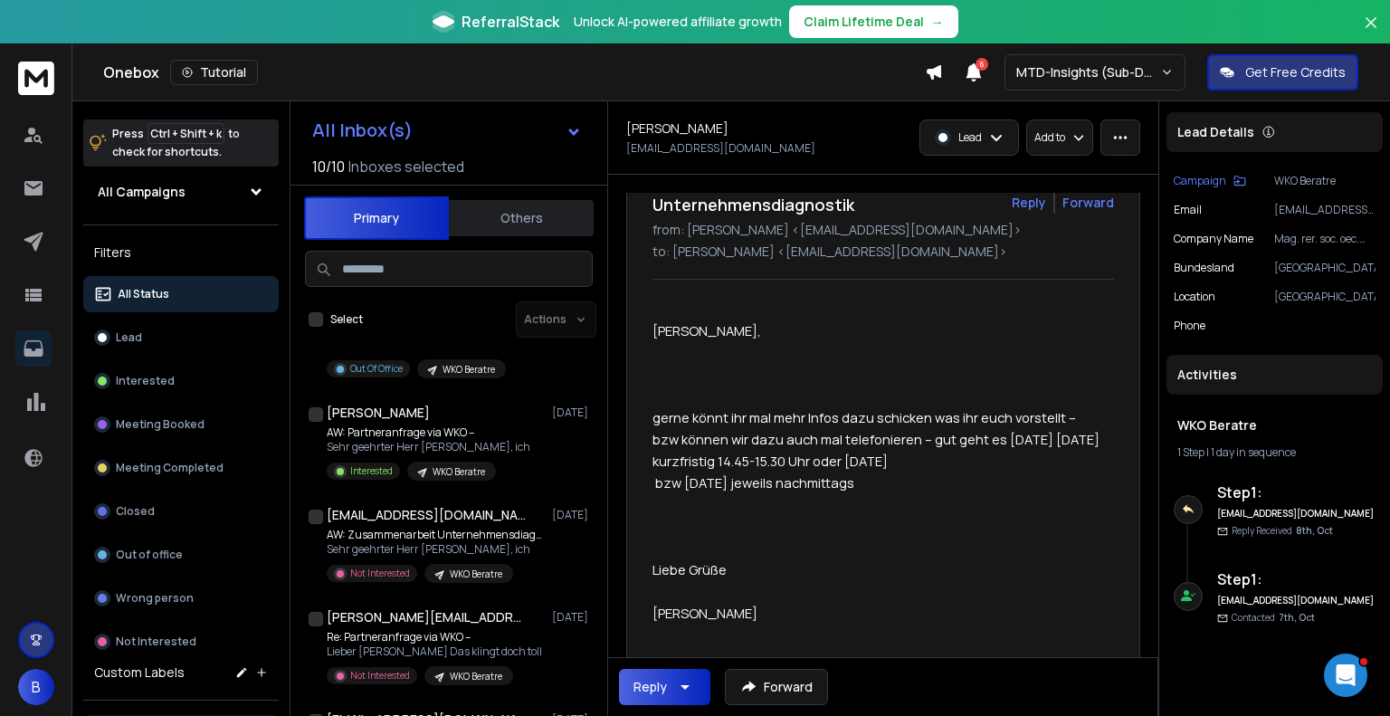
click at [500, 426] on div "AW: Partneranfrage via WKO – Sehr geehrter Herr [PERSON_NAME], ich Interested W…" at bounding box center [460, 452] width 266 height 55
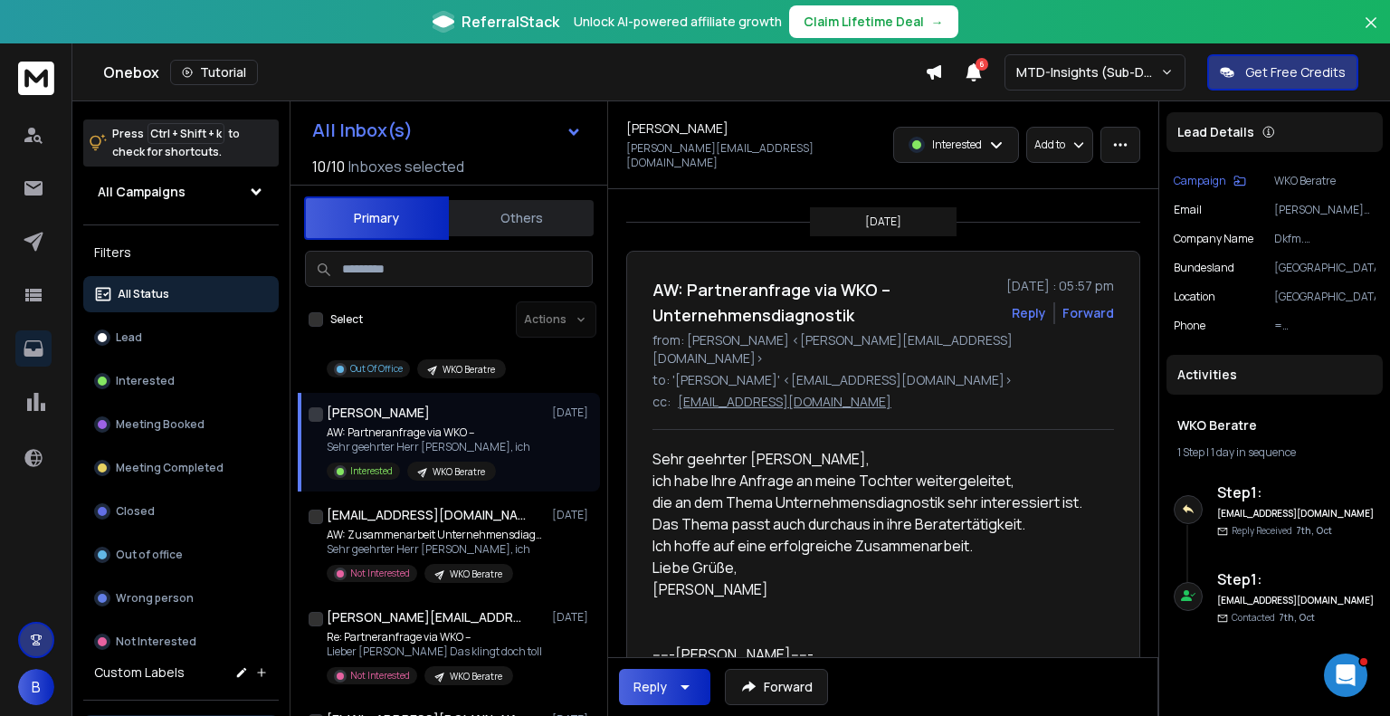
click at [645, 690] on div "Reply" at bounding box center [650, 687] width 33 height 18
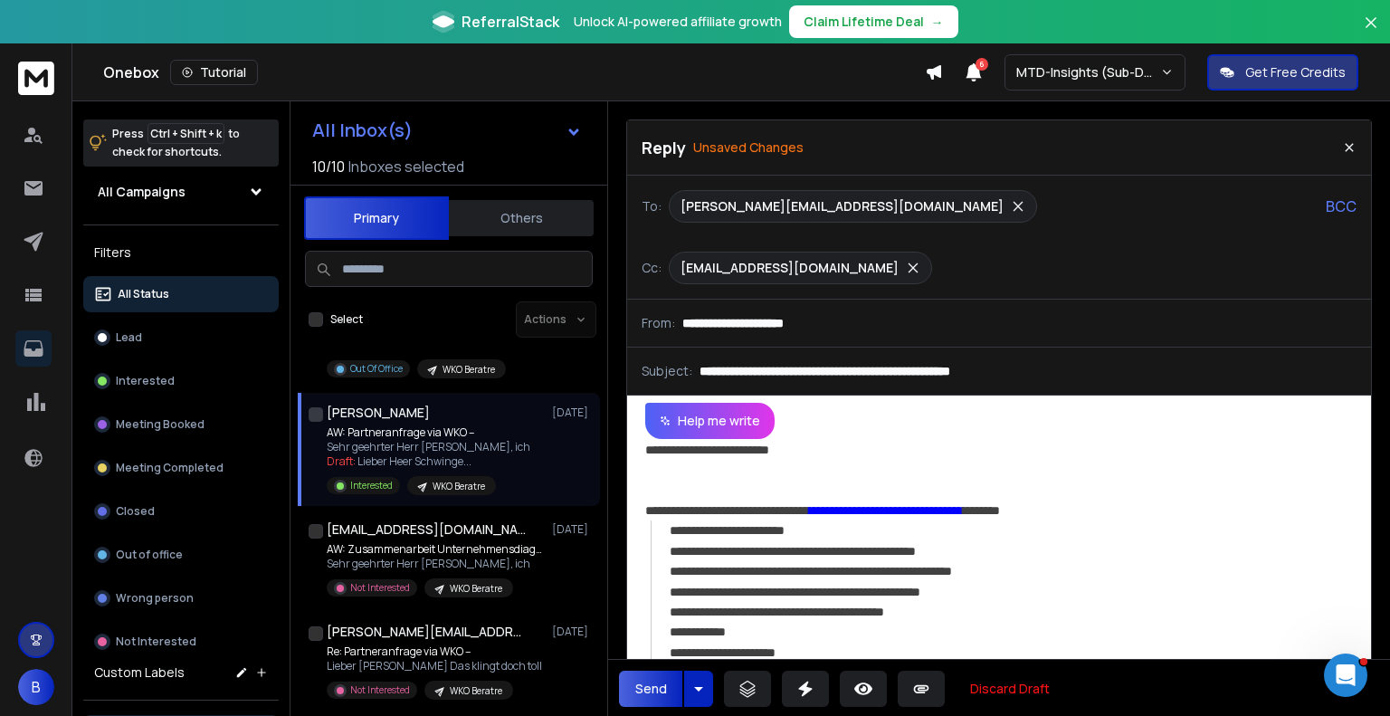
scroll to position [0, 0]
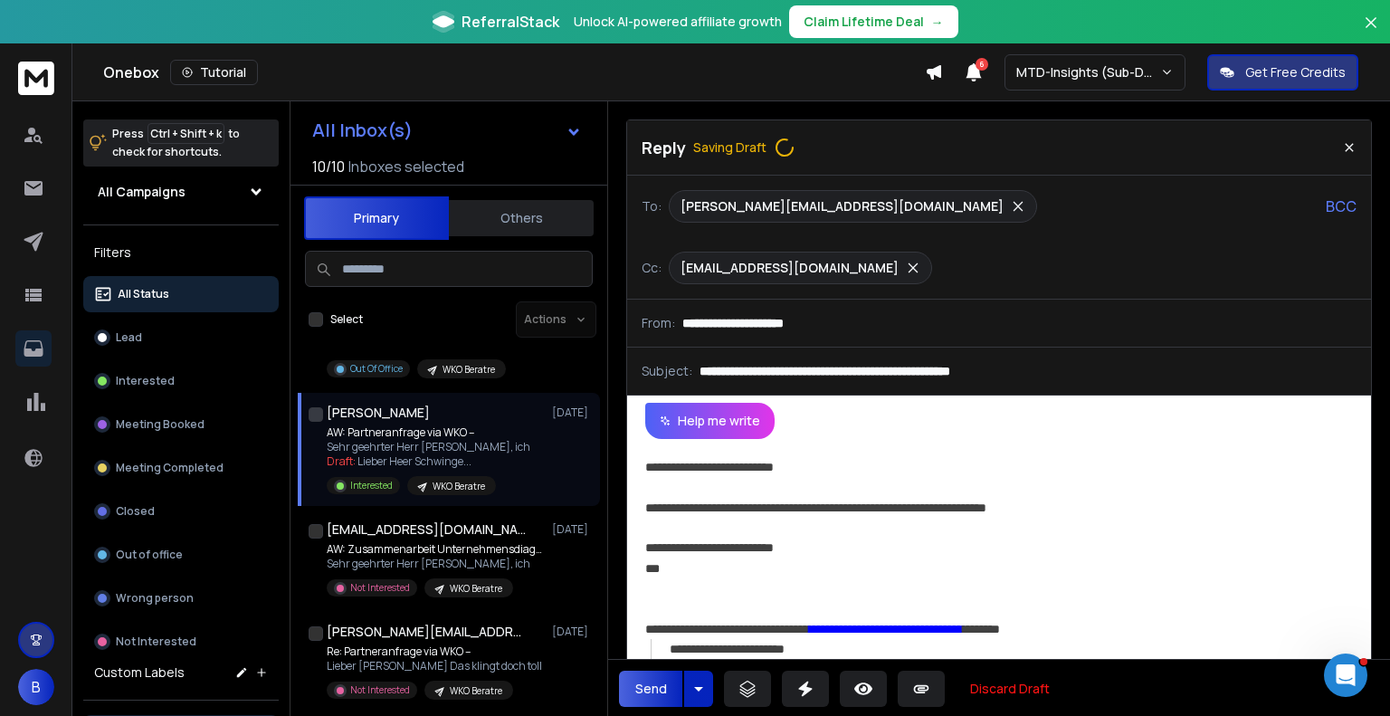
click at [640, 698] on button "Send" at bounding box center [650, 689] width 63 height 36
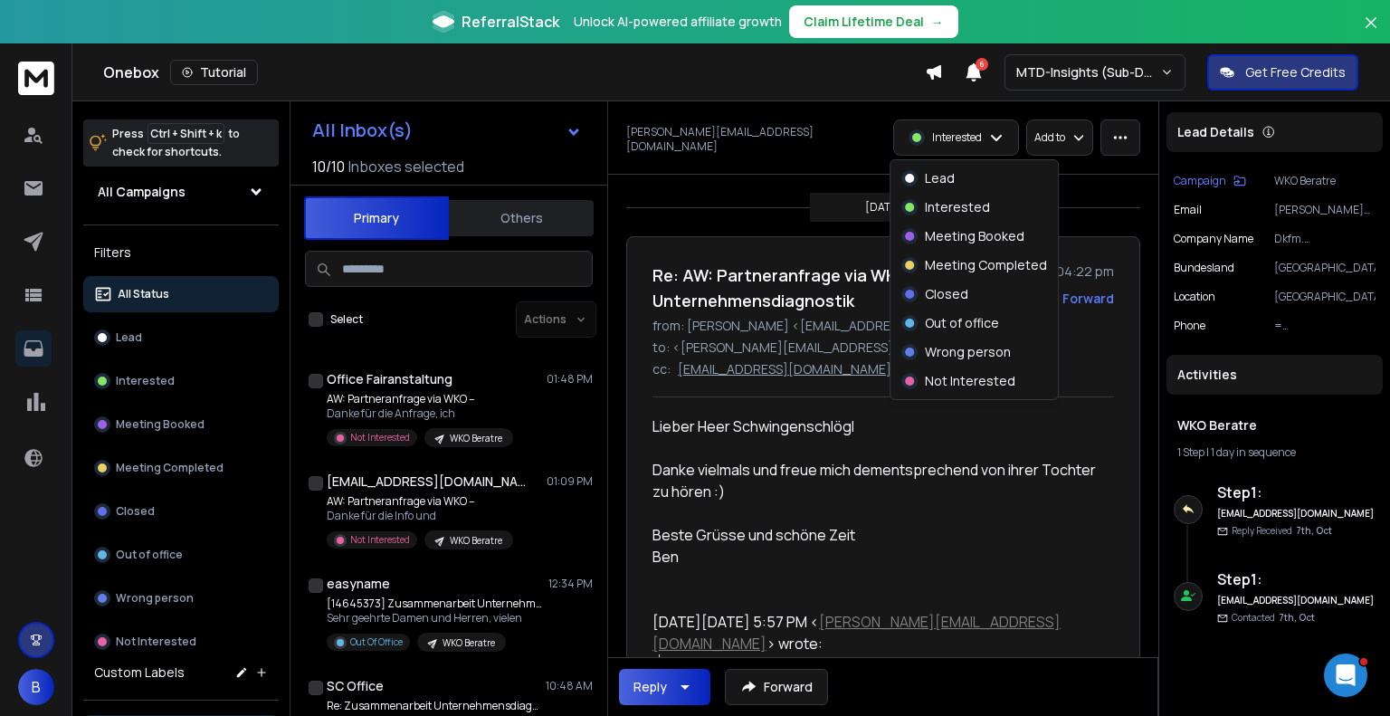
click at [997, 144] on icon at bounding box center [996, 137] width 14 height 14
click at [972, 176] on div "Lead" at bounding box center [974, 178] width 160 height 29
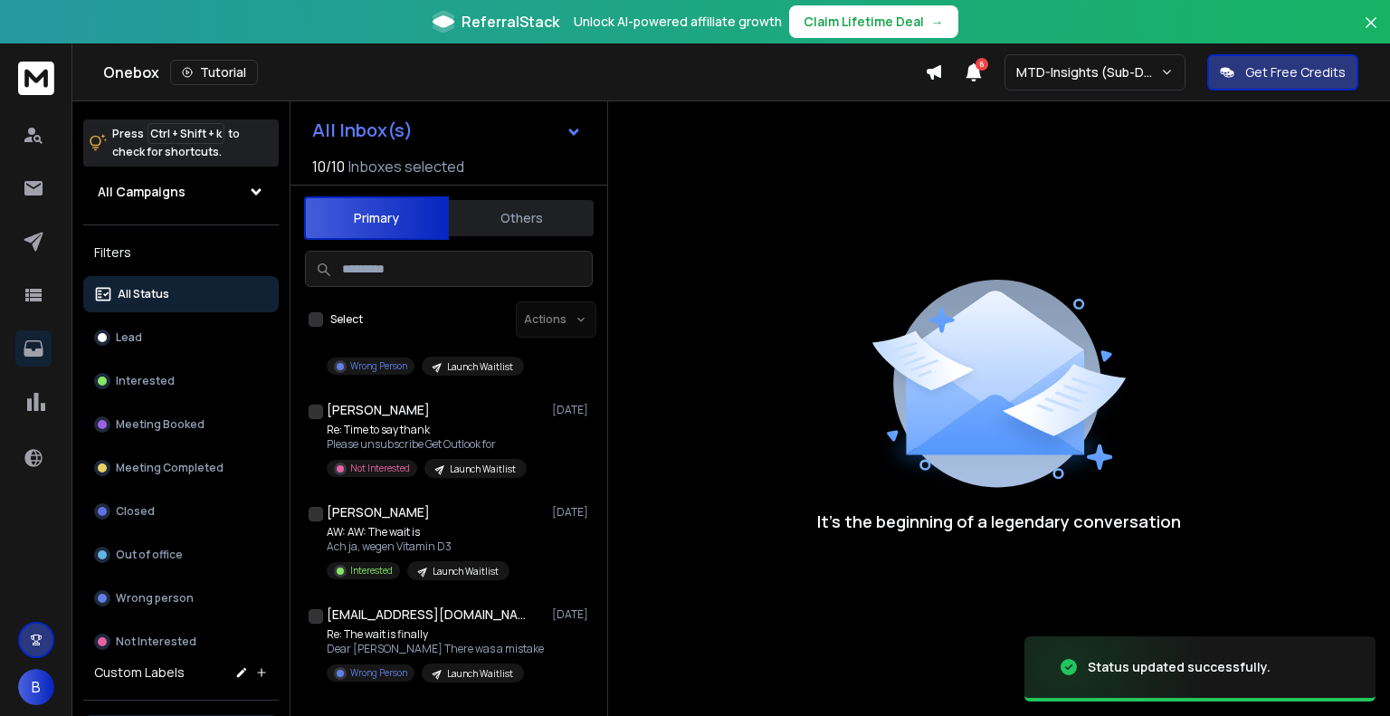
scroll to position [2423, 0]
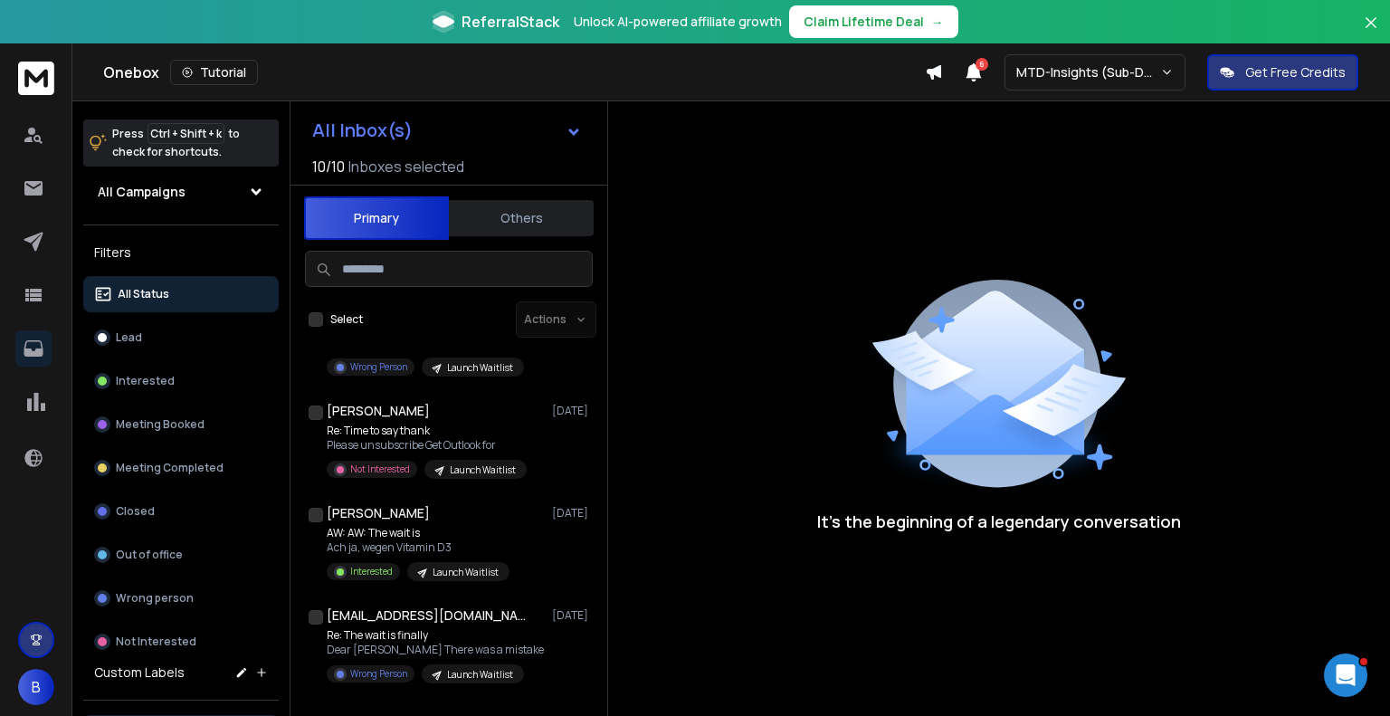
click at [492, 540] on p "Ach ja, wegen Vitamin D3" at bounding box center [418, 547] width 183 height 14
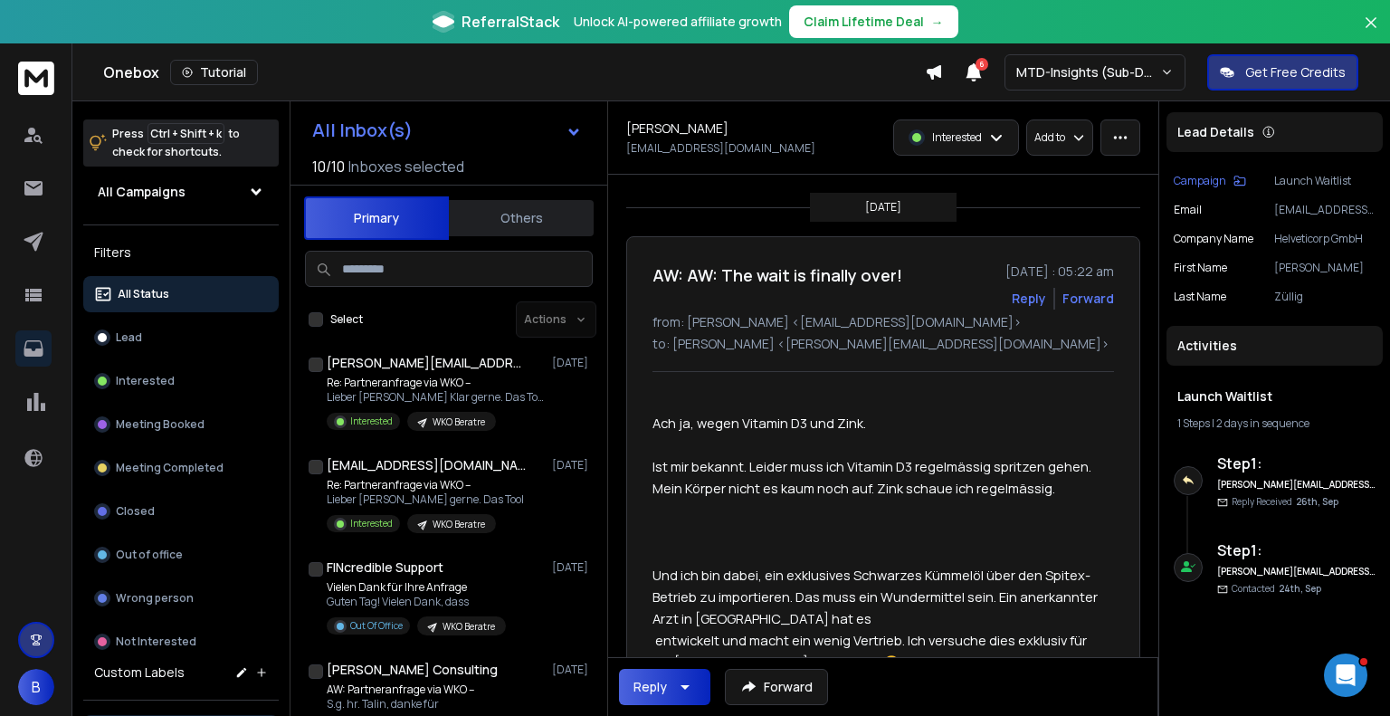
scroll to position [1748, 0]
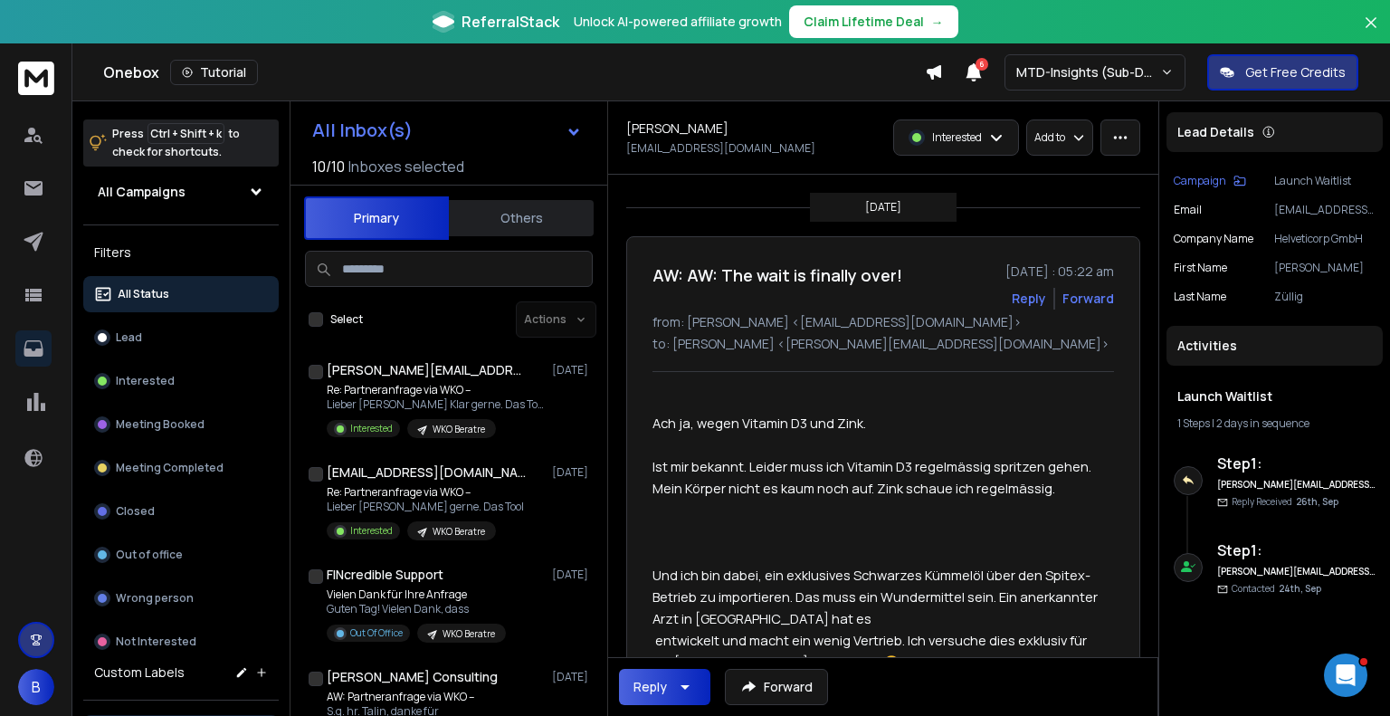
click at [476, 492] on p "Re: Partneranfrage via WKO –" at bounding box center [425, 492] width 197 height 14
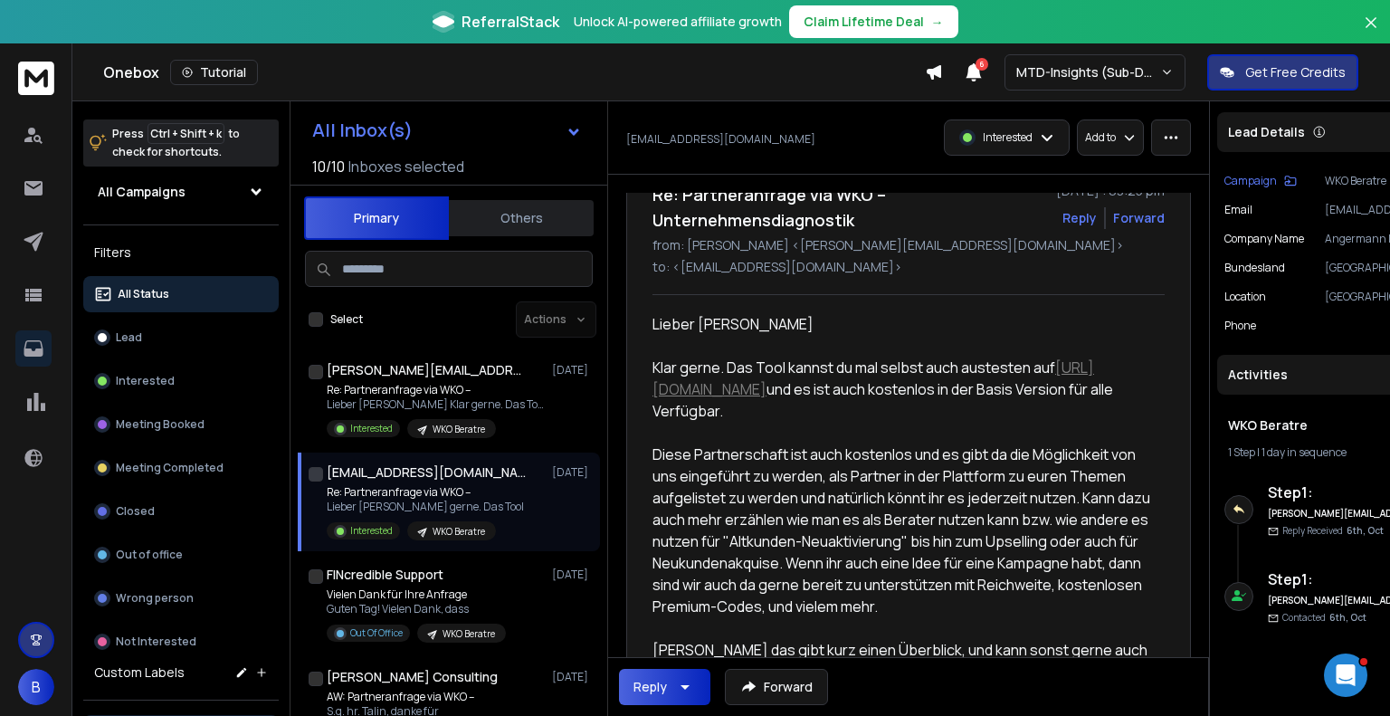
scroll to position [0, 0]
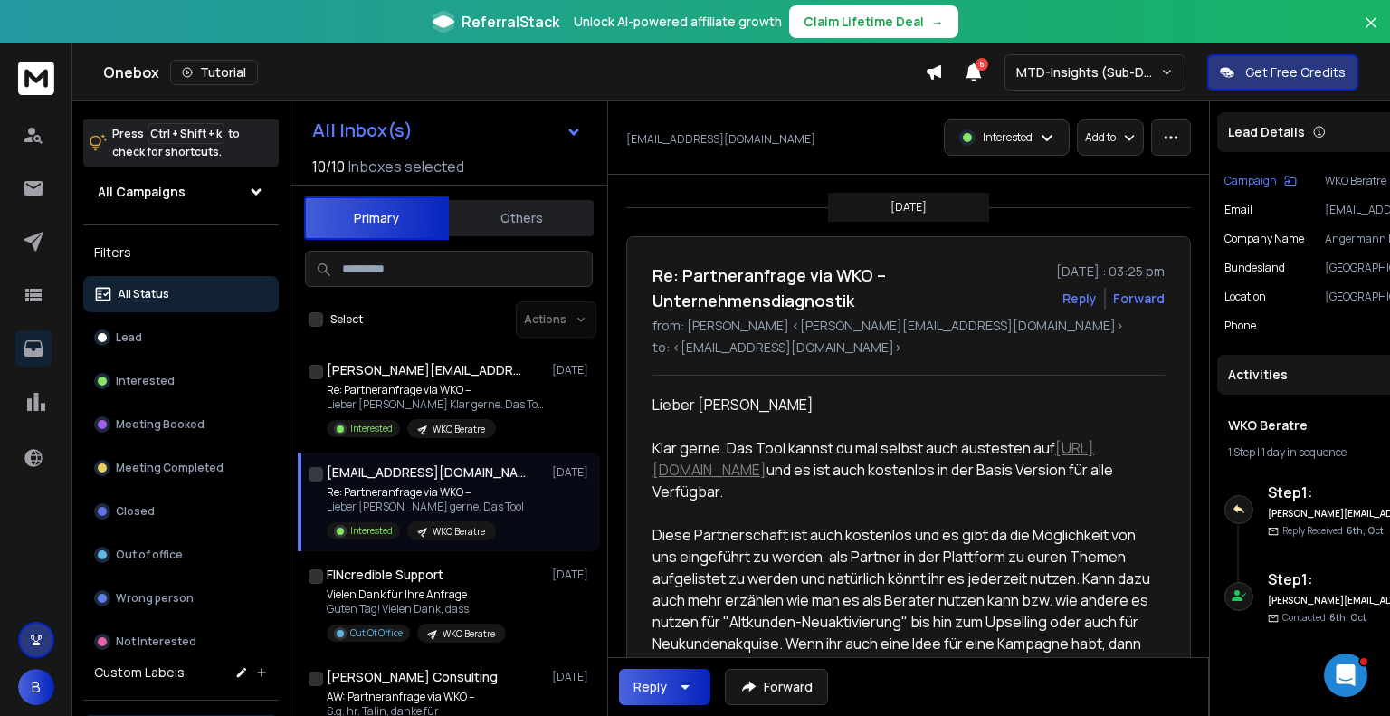
click at [1028, 146] on div "Interested" at bounding box center [1007, 137] width 124 height 34
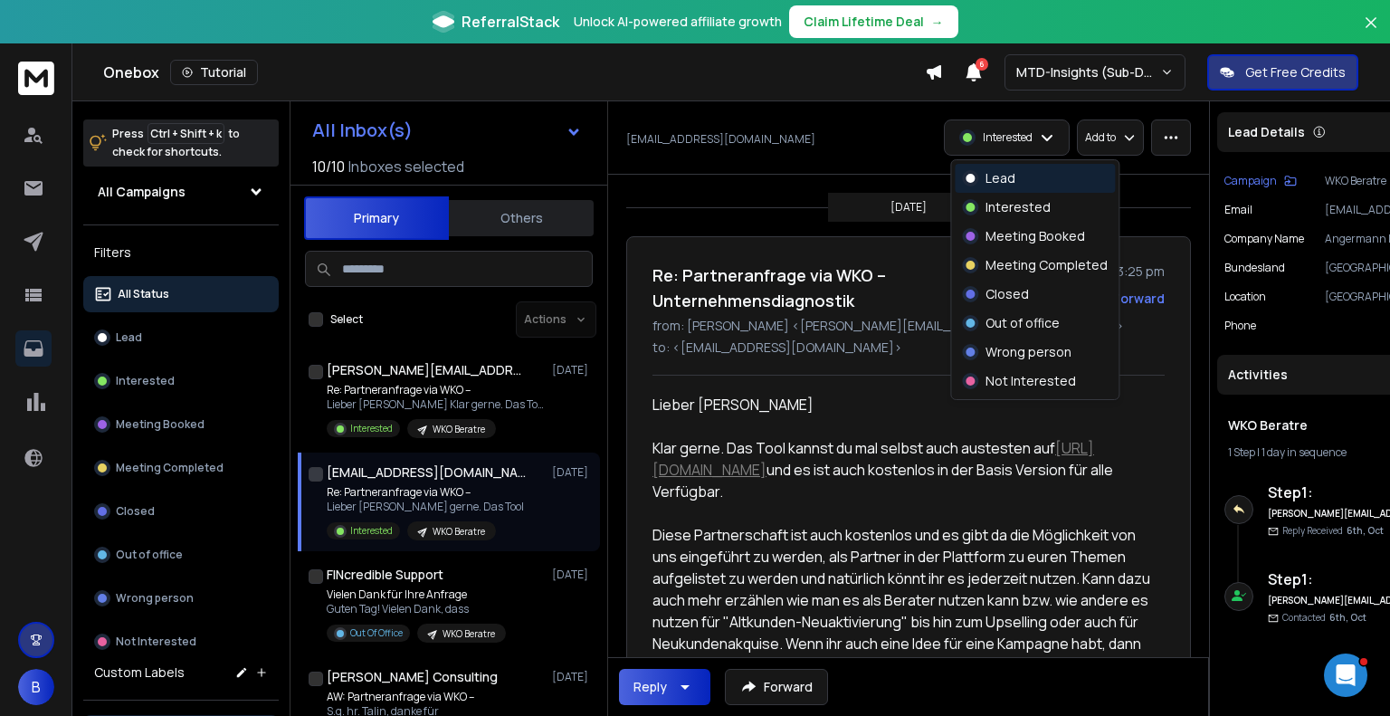
click at [1017, 171] on div "Lead" at bounding box center [1035, 178] width 160 height 29
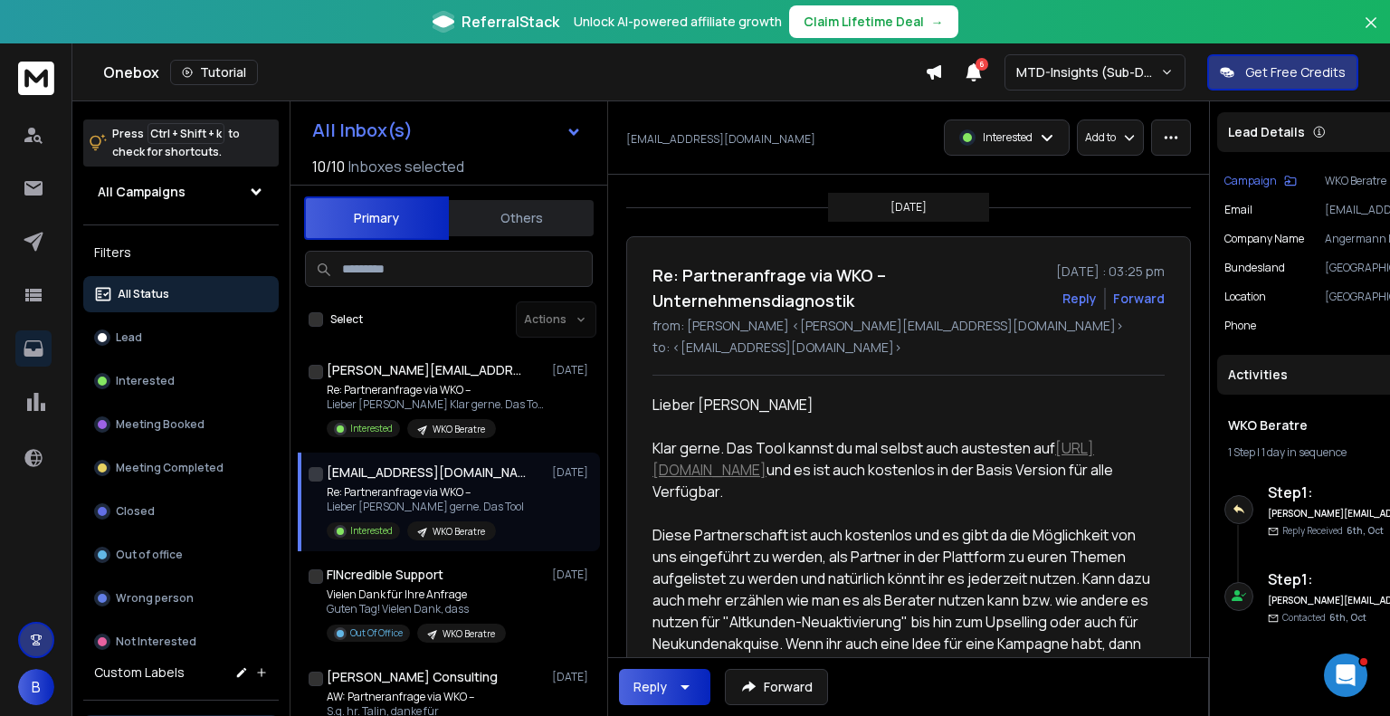
click at [443, 381] on div "[PERSON_NAME][EMAIL_ADDRESS][DOMAIN_NAME] [DATE] Re: Partneranfrage via WKO – […" at bounding box center [460, 399] width 266 height 77
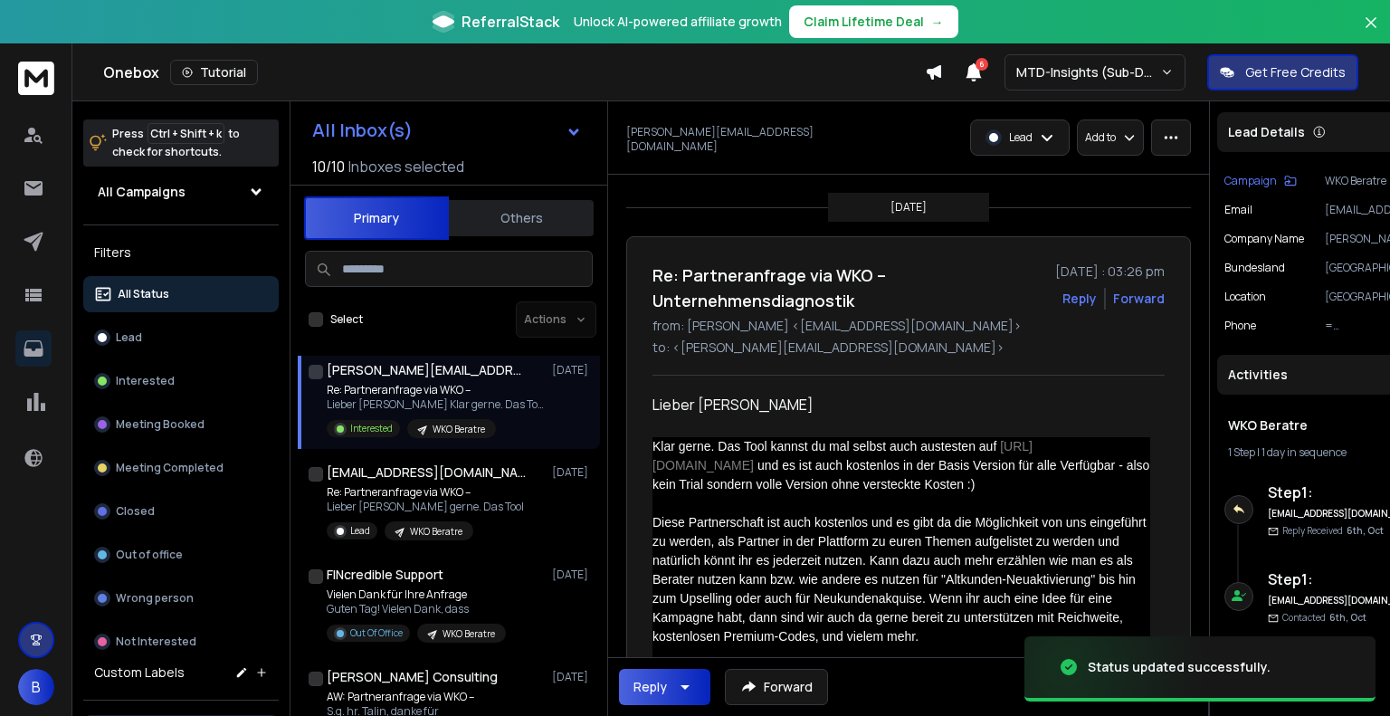
click at [988, 144] on div "Lead" at bounding box center [1020, 137] width 98 height 34
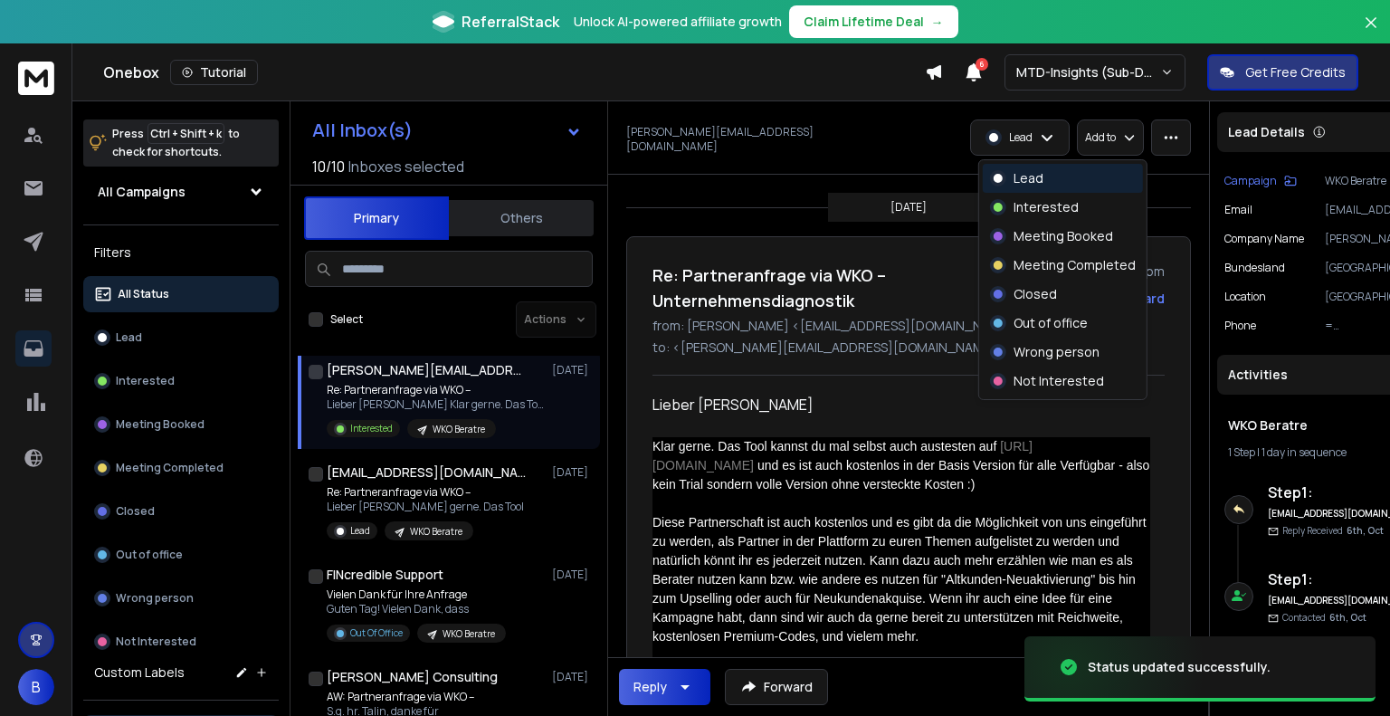
click at [996, 182] on span at bounding box center [998, 178] width 16 height 16
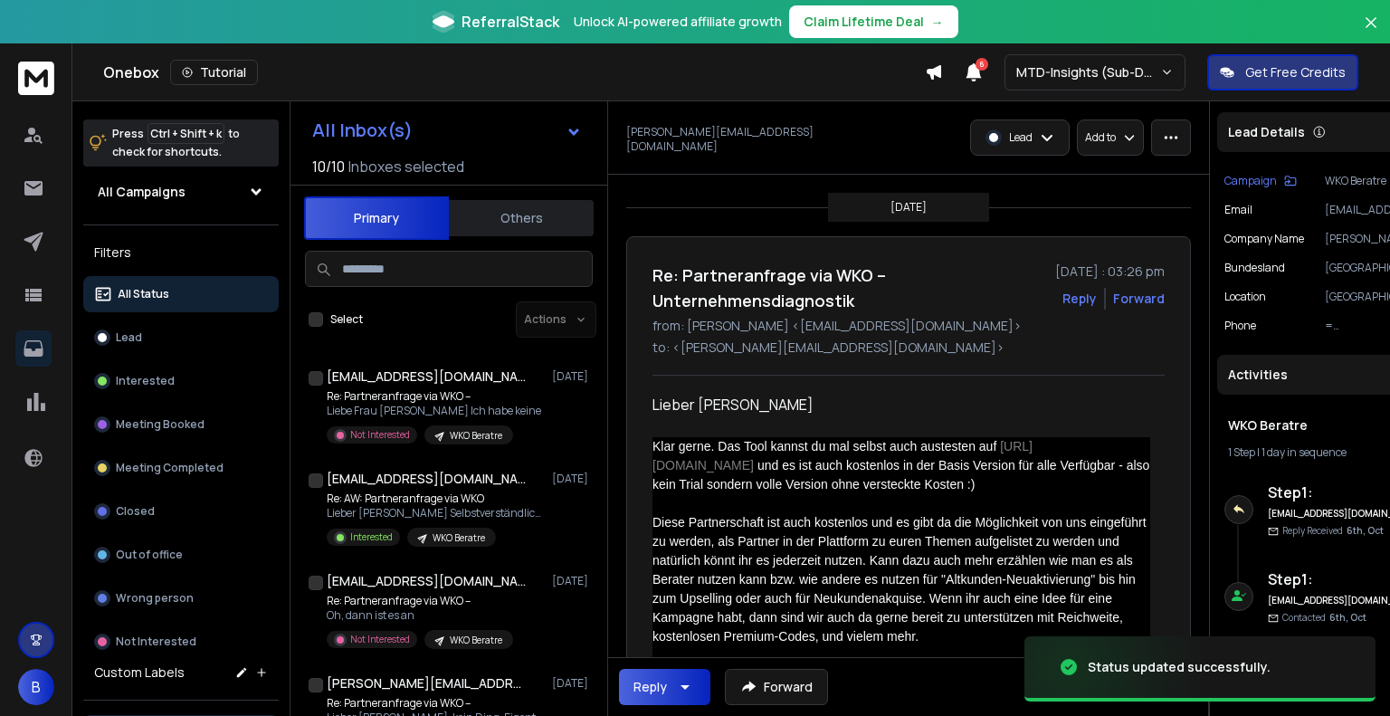
scroll to position [1325, 0]
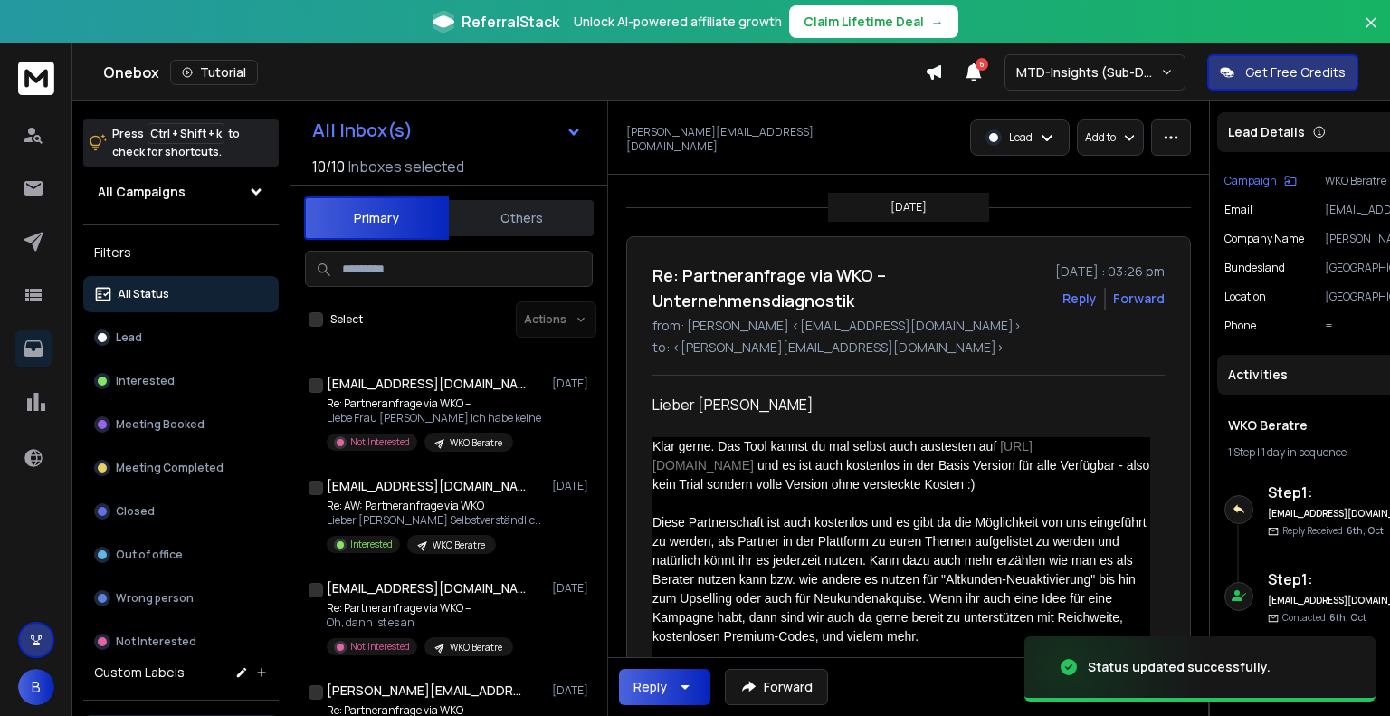
click at [457, 495] on div "[EMAIL_ADDRESS][DOMAIN_NAME] [DATE] Re: AW: Partneranfrage via WKO Lieber [PERS…" at bounding box center [460, 515] width 266 height 77
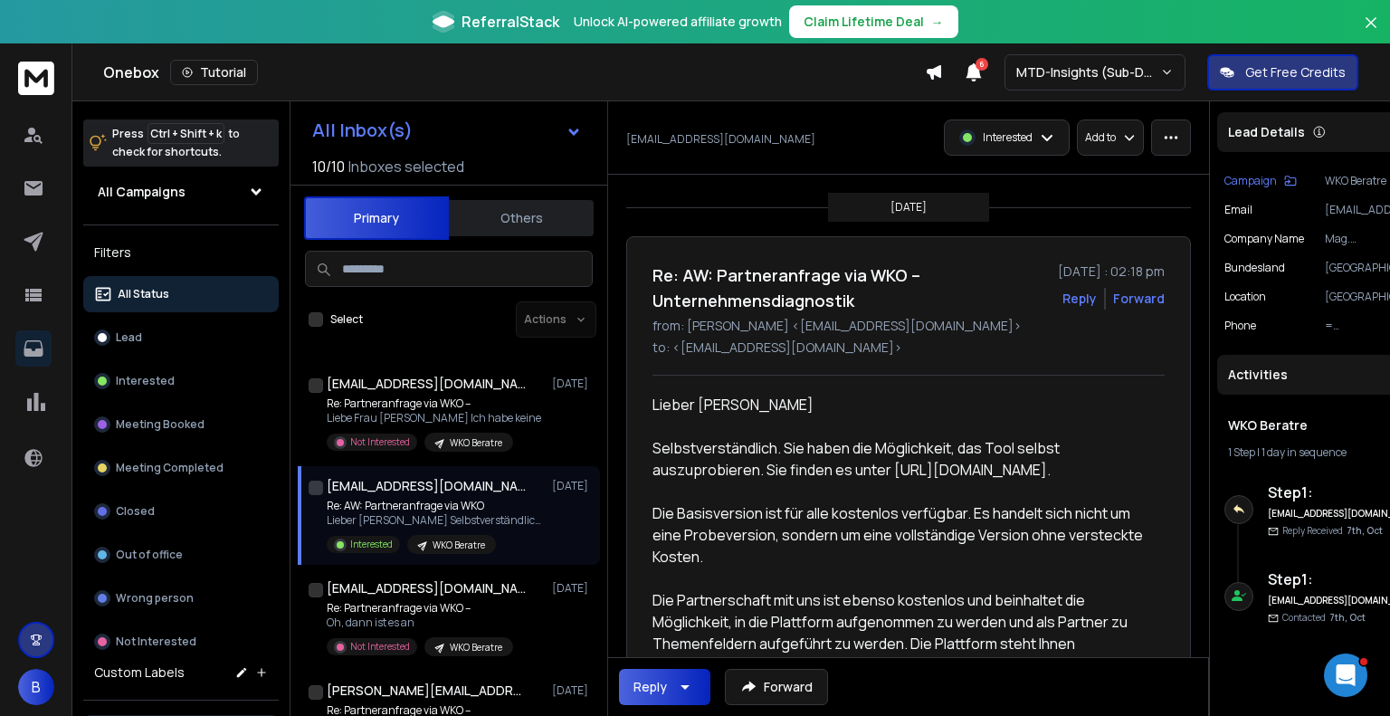
click at [985, 144] on div "Interested" at bounding box center [1007, 137] width 124 height 34
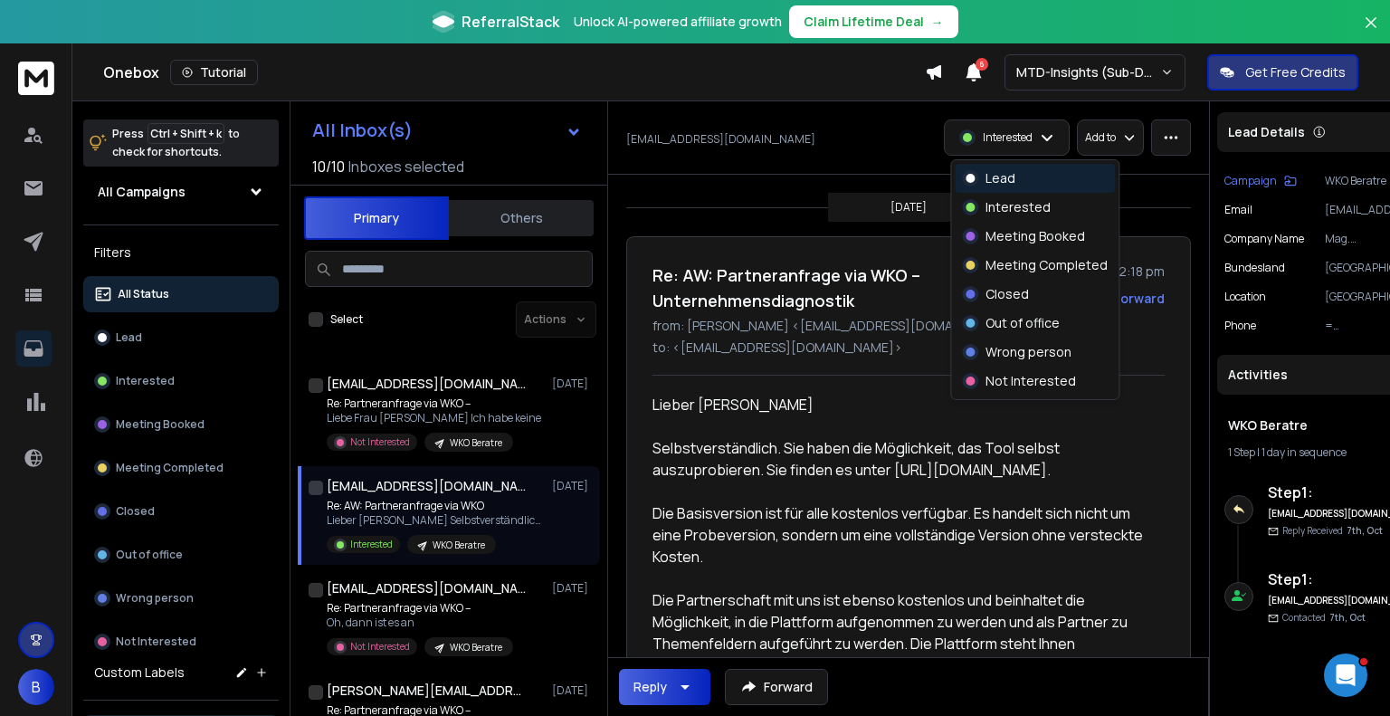
click at [1000, 189] on div "Lead" at bounding box center [1035, 178] width 160 height 29
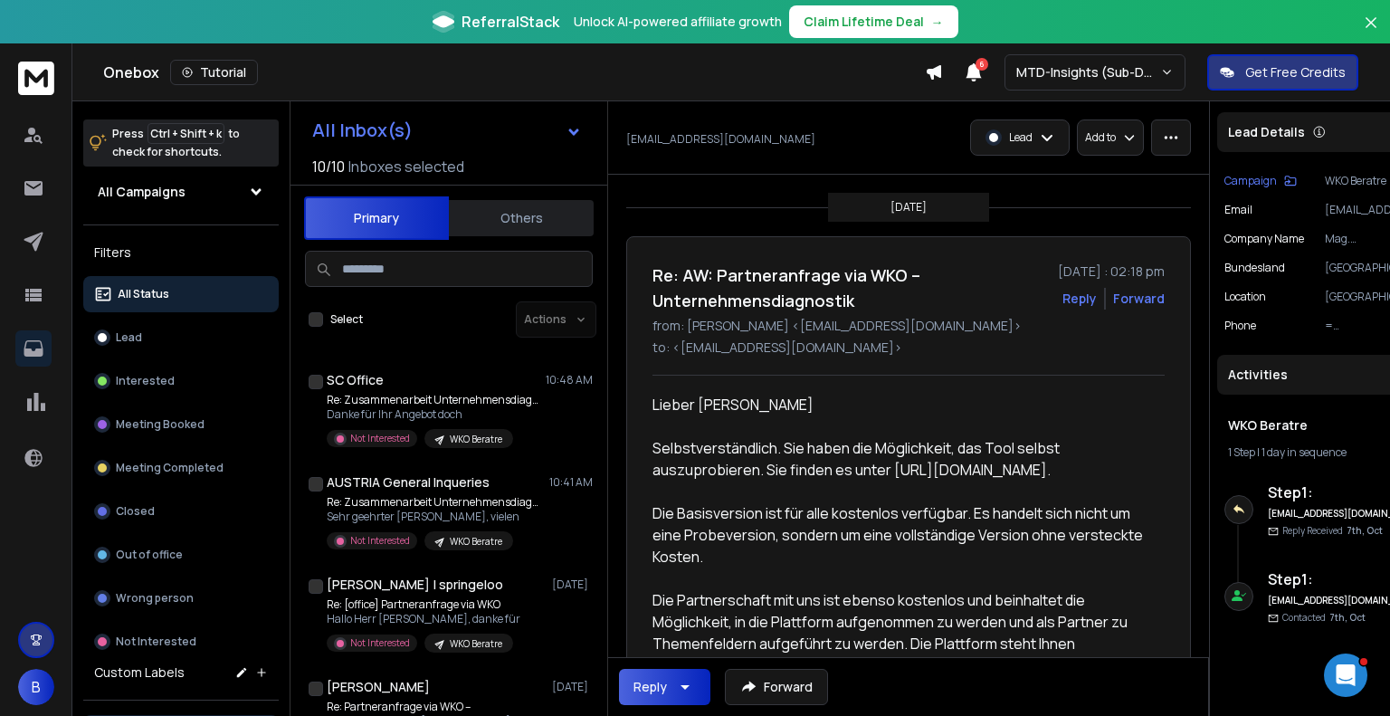
scroll to position [0, 0]
